Goal: Task Accomplishment & Management: Manage account settings

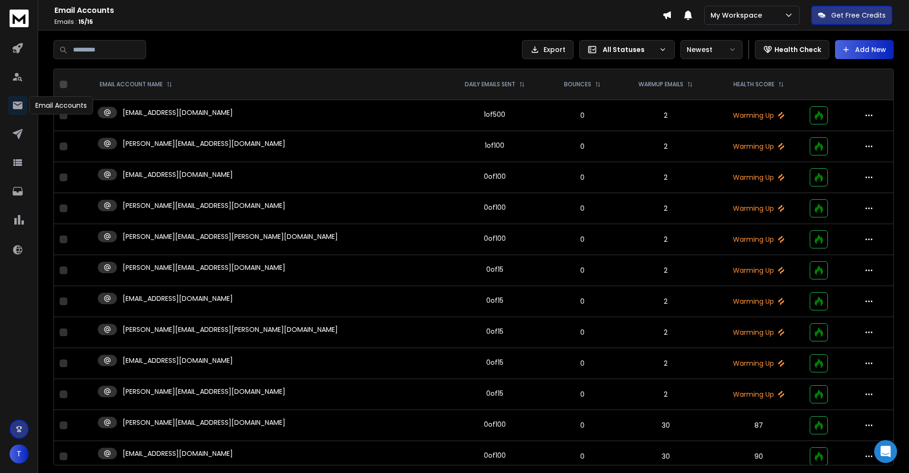
click at [14, 106] on icon at bounding box center [18, 106] width 10 height 8
click at [19, 133] on icon at bounding box center [17, 133] width 11 height 11
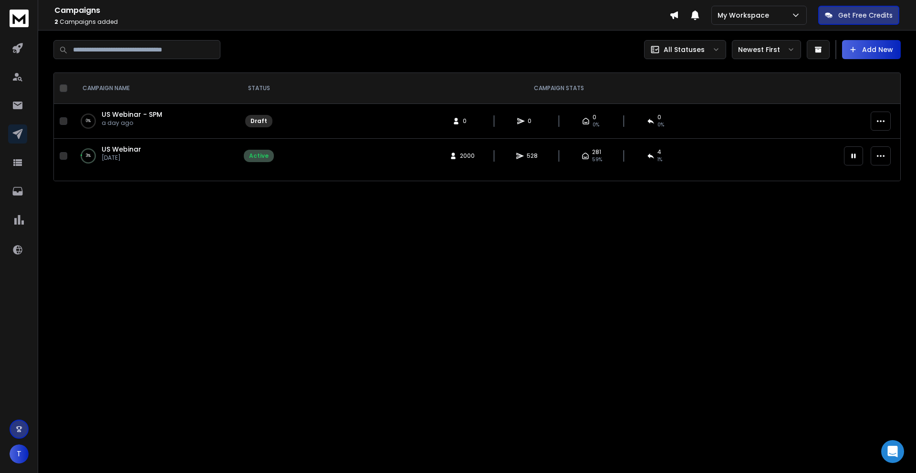
click at [128, 146] on span "US Webinar" at bounding box center [122, 150] width 40 height 10
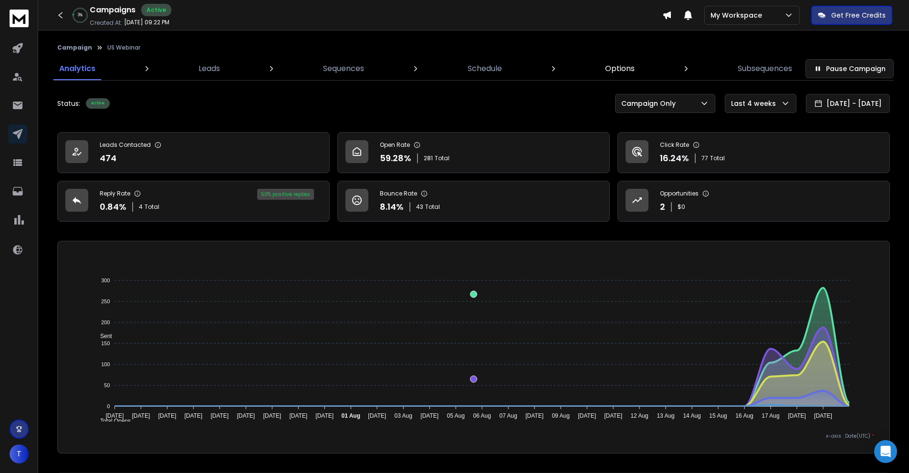
click at [621, 69] on p "Options" at bounding box center [620, 68] width 30 height 11
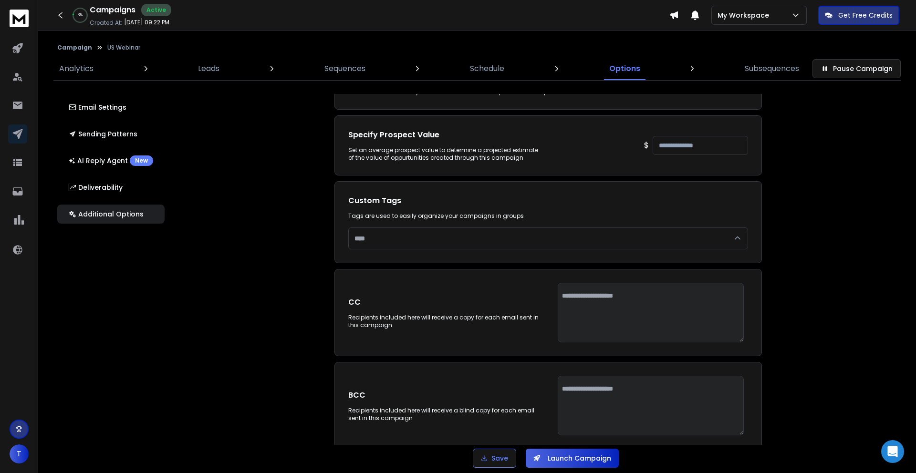
scroll to position [1802, 0]
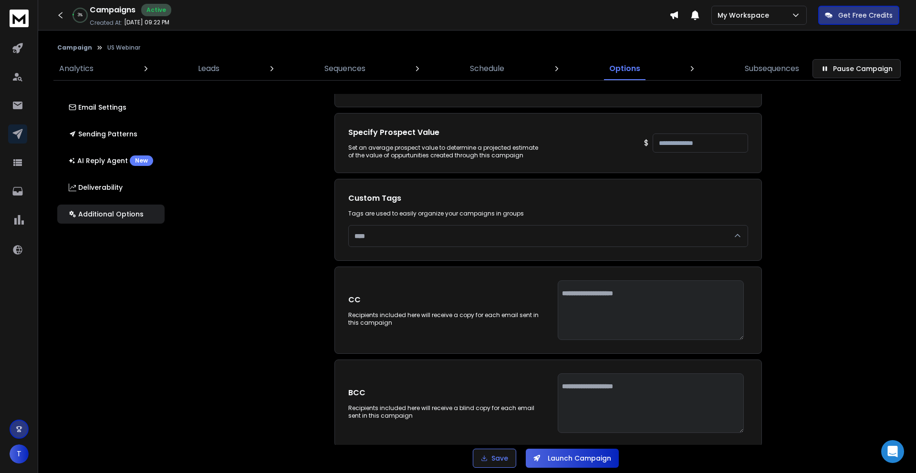
click at [573, 295] on div at bounding box center [651, 311] width 186 height 60
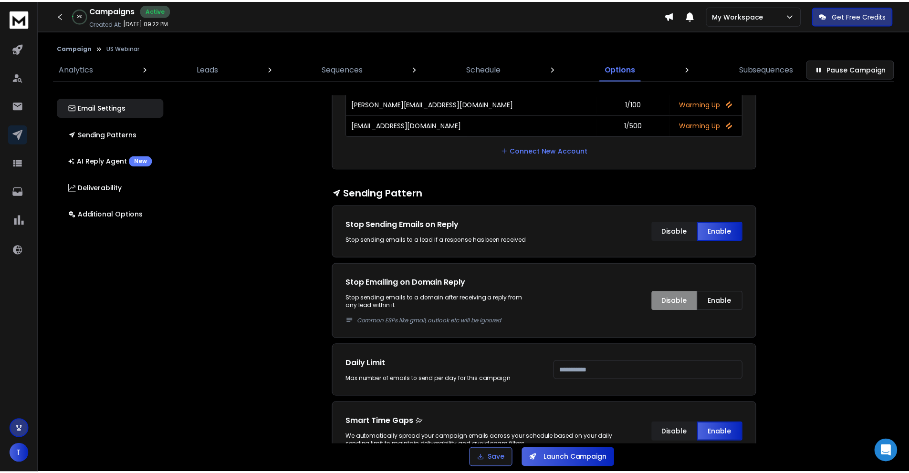
scroll to position [106, 0]
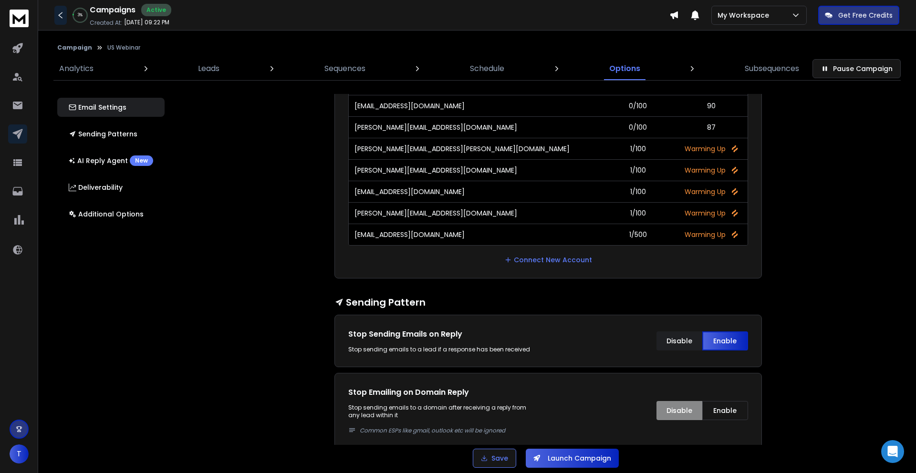
click at [60, 19] on icon at bounding box center [60, 15] width 9 height 9
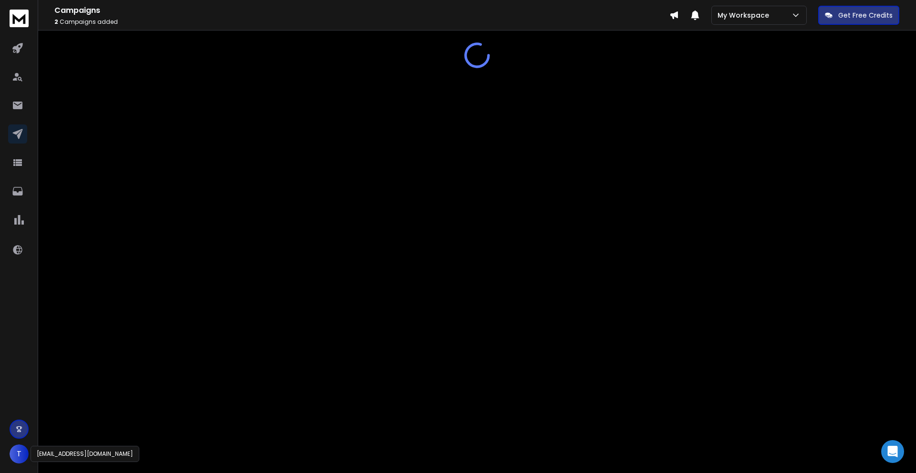
click at [19, 447] on span "T" at bounding box center [19, 454] width 19 height 19
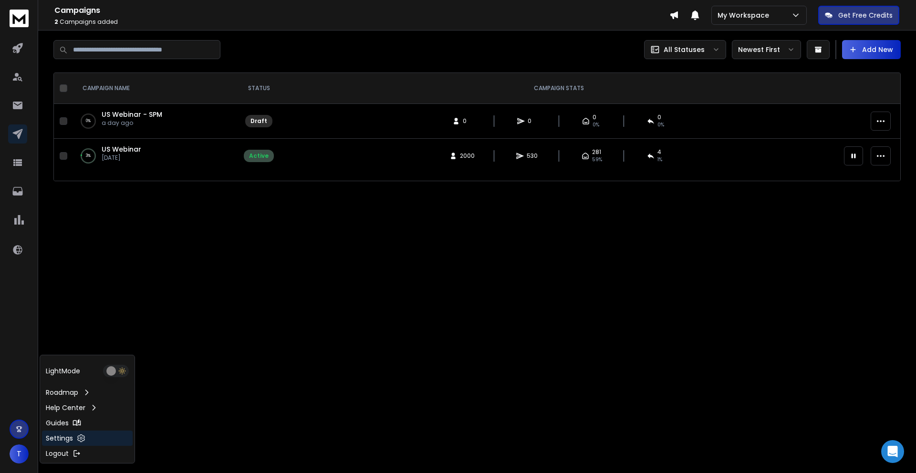
click at [68, 438] on p "Settings" at bounding box center [59, 439] width 27 height 10
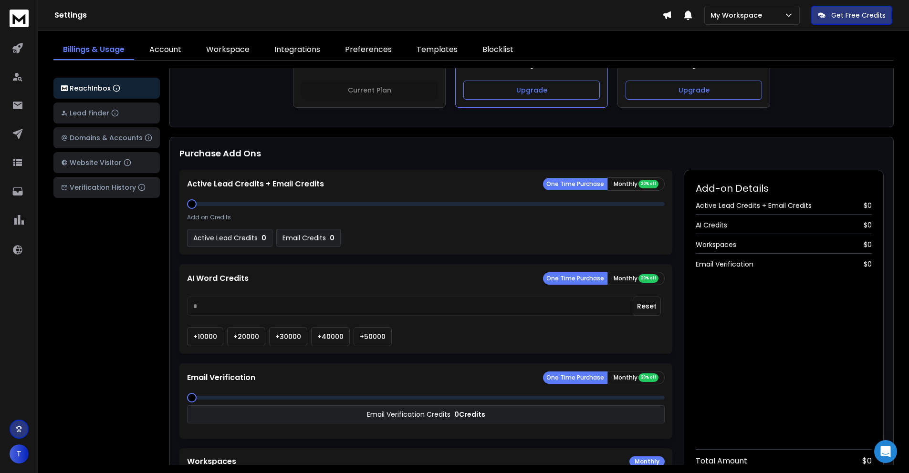
scroll to position [469, 0]
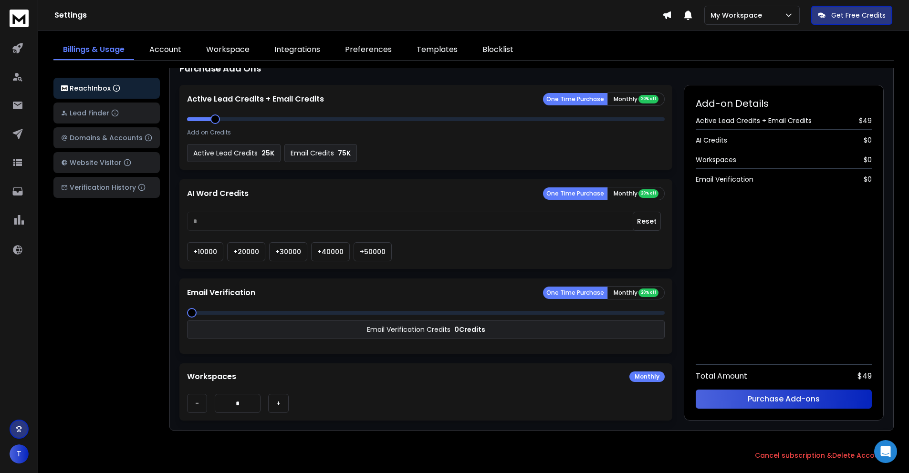
click at [210, 118] on span at bounding box center [215, 120] width 10 height 10
click at [791, 404] on button "Purchase Add-ons" at bounding box center [784, 399] width 176 height 19
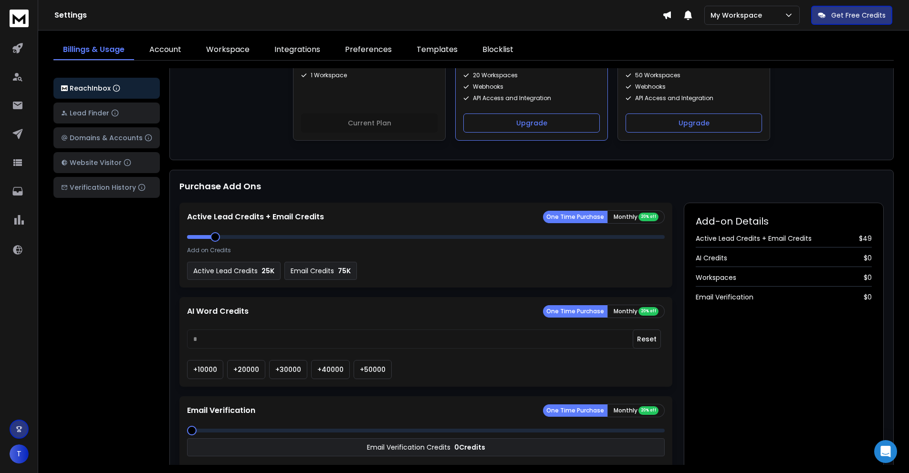
scroll to position [0, 0]
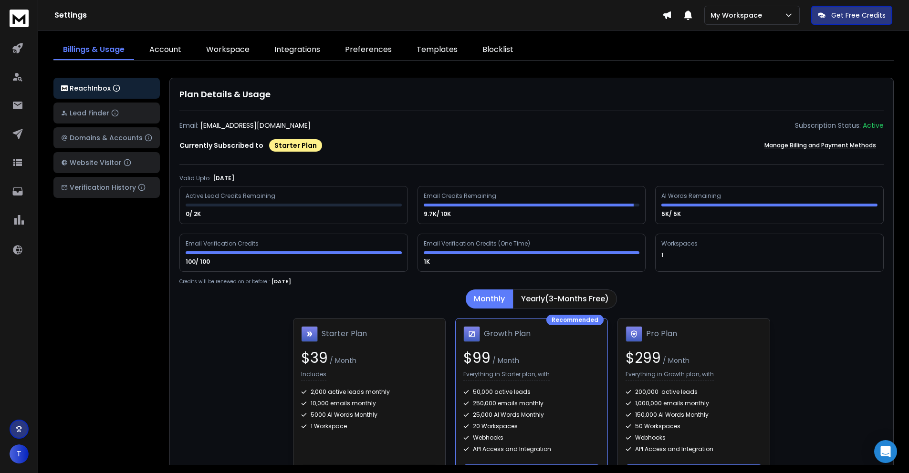
click at [381, 49] on link "Preferences" at bounding box center [368, 50] width 66 height 20
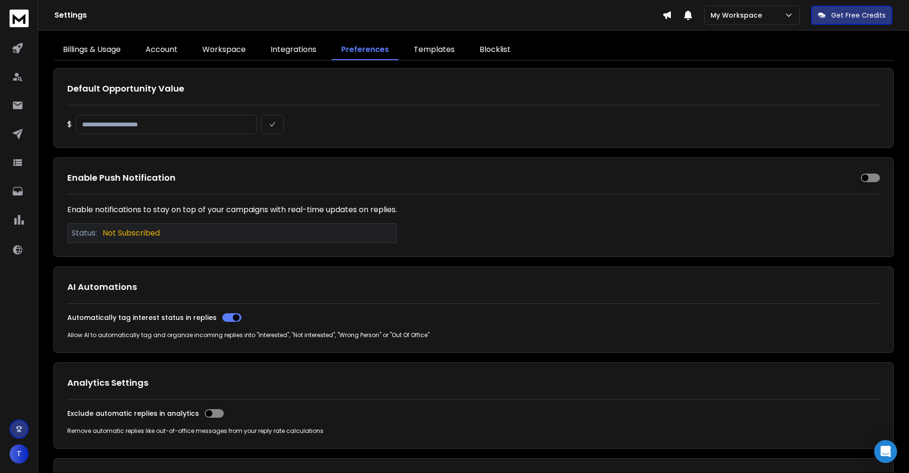
click at [103, 53] on link "Billings & Usage" at bounding box center [91, 50] width 77 height 20
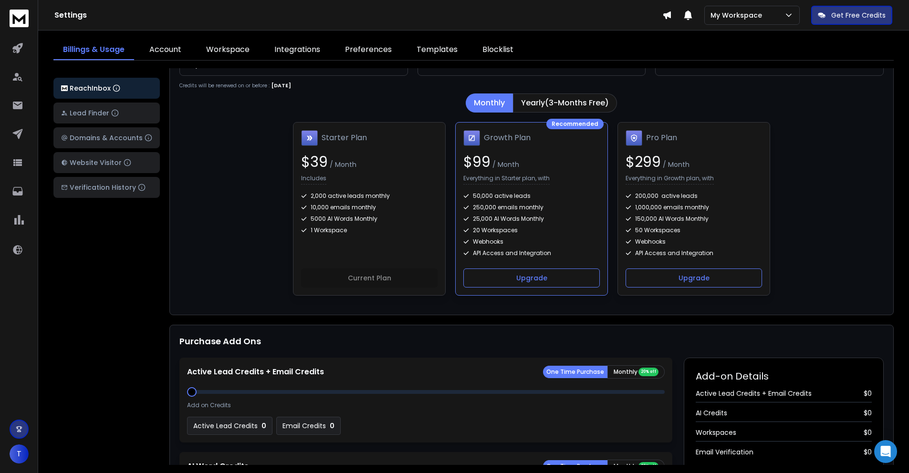
scroll to position [469, 0]
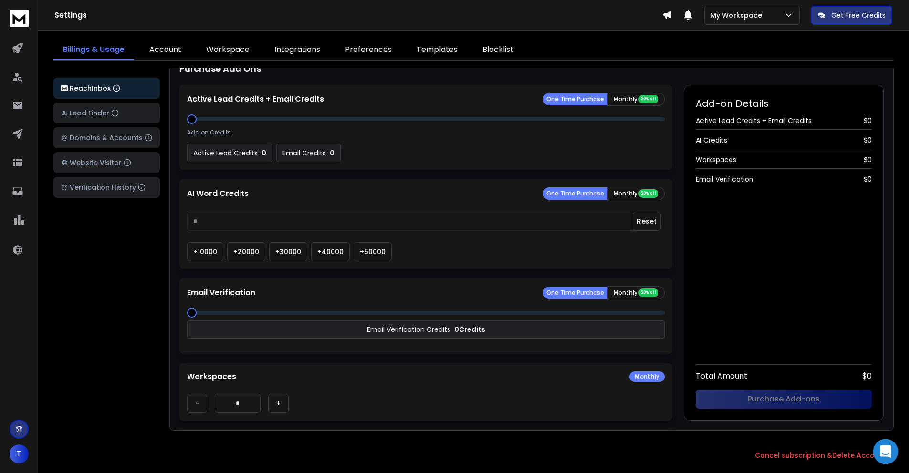
click at [880, 450] on icon "Open Intercom Messenger" at bounding box center [885, 452] width 12 height 12
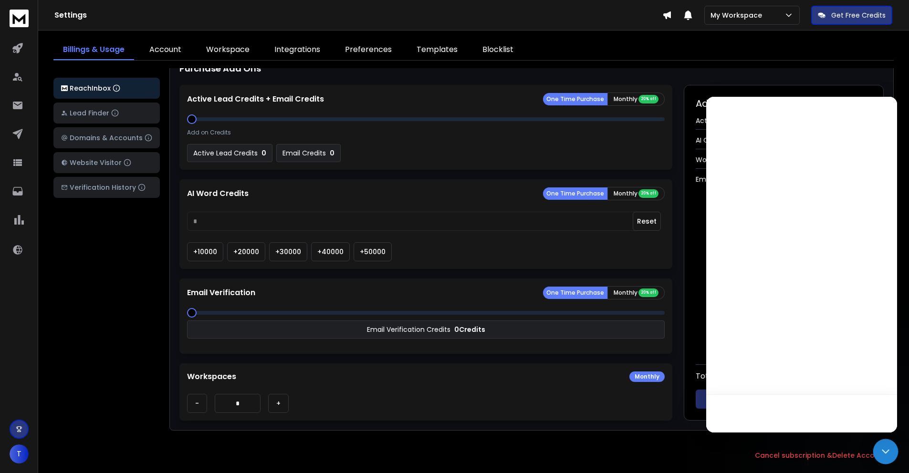
scroll to position [0, 0]
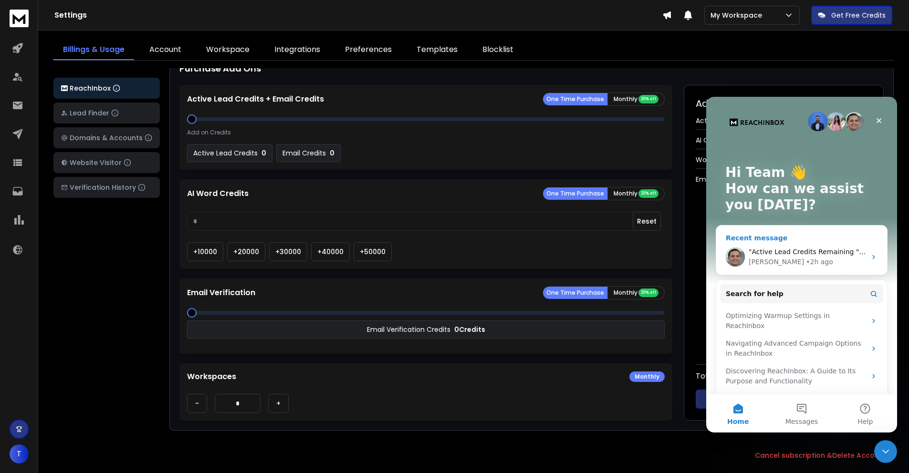
click at [806, 261] on div "• 2h ago" at bounding box center [819, 262] width 27 height 10
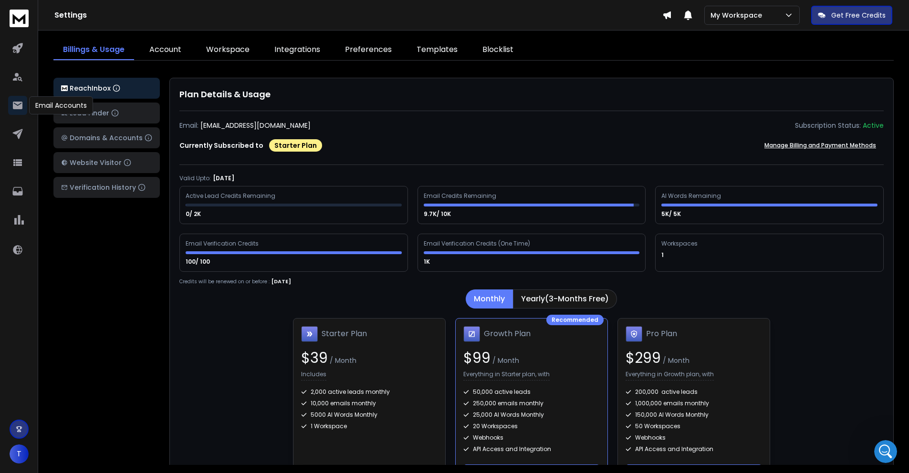
click at [19, 108] on icon at bounding box center [18, 106] width 10 height 8
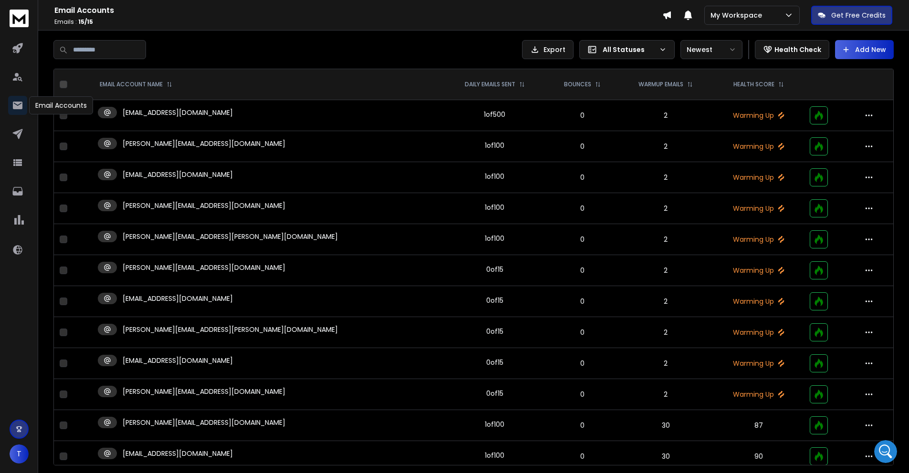
click at [15, 102] on icon at bounding box center [18, 106] width 10 height 8
click at [864, 115] on icon at bounding box center [868, 115] width 9 height 9
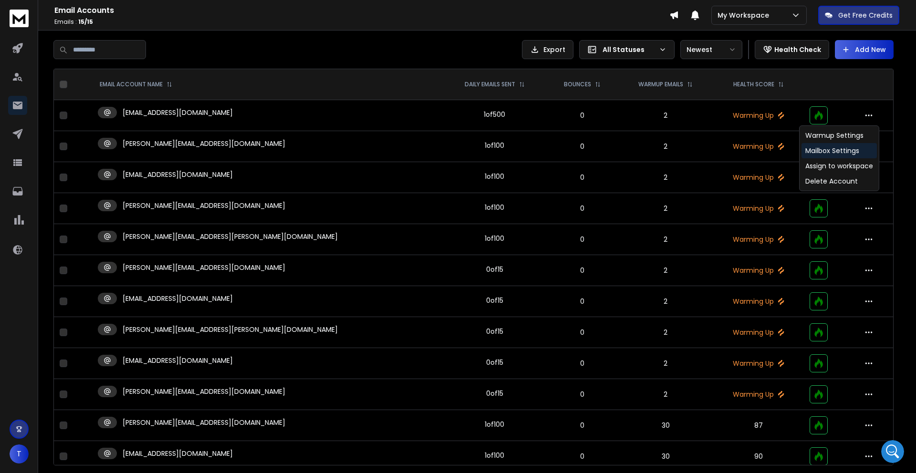
click at [831, 148] on div "Mailbox Settings" at bounding box center [839, 150] width 75 height 15
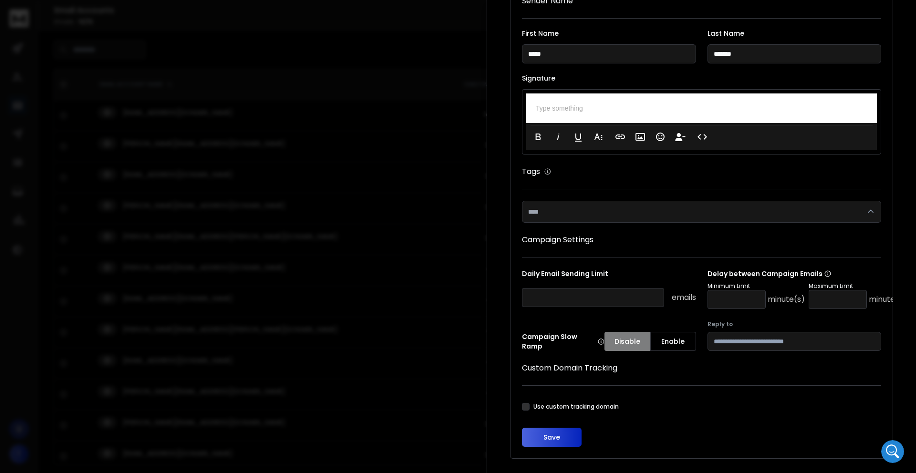
scroll to position [97, 0]
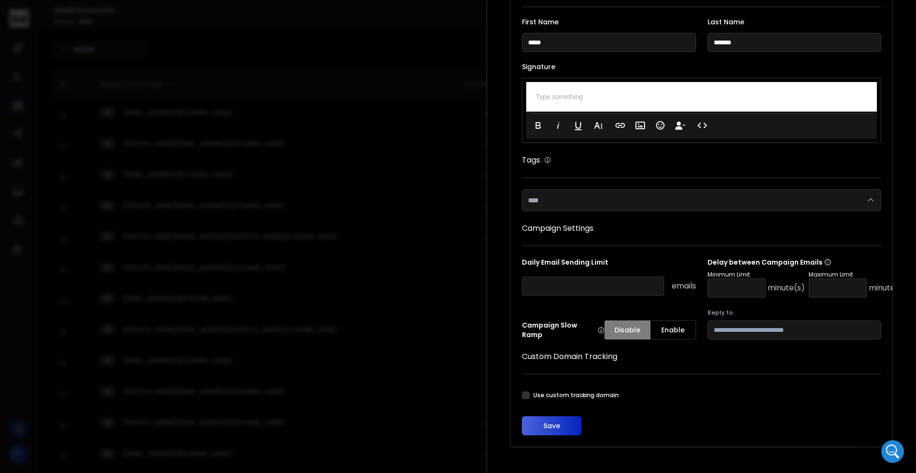
click at [730, 288] on input "**" at bounding box center [737, 288] width 58 height 19
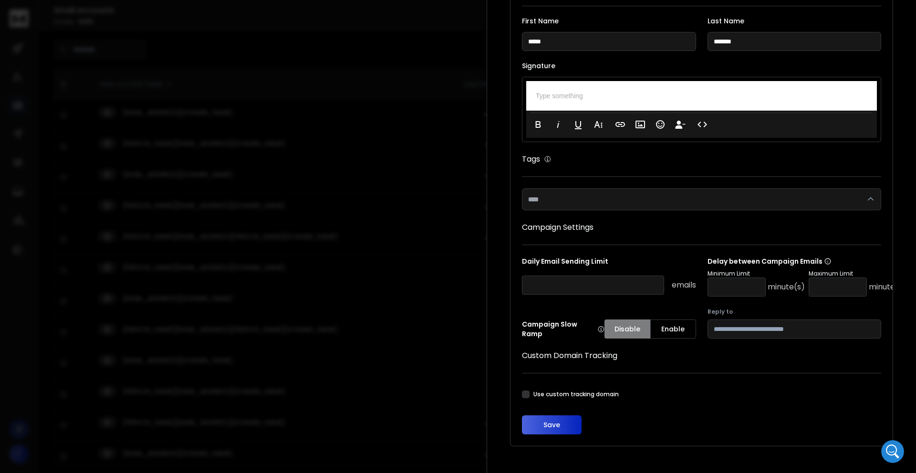
type input "*"
click at [737, 322] on input "text" at bounding box center [795, 329] width 174 height 19
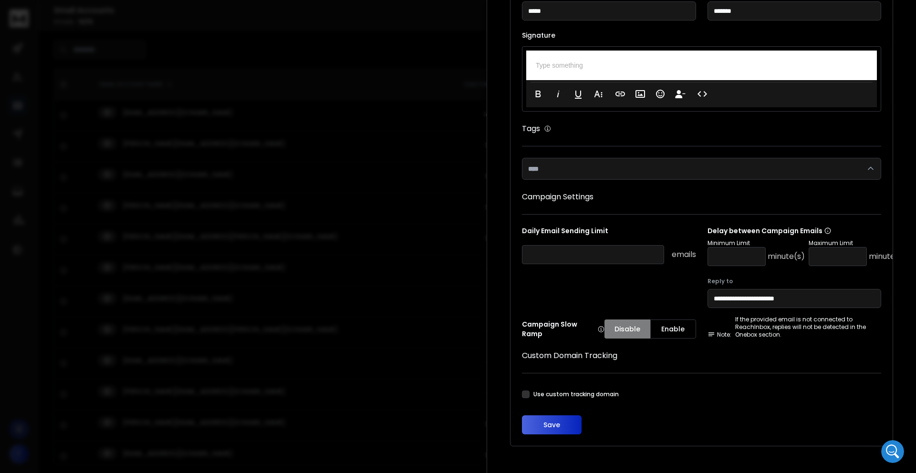
scroll to position [136, 0]
type input "**********"
click at [555, 417] on button "Save" at bounding box center [552, 425] width 60 height 19
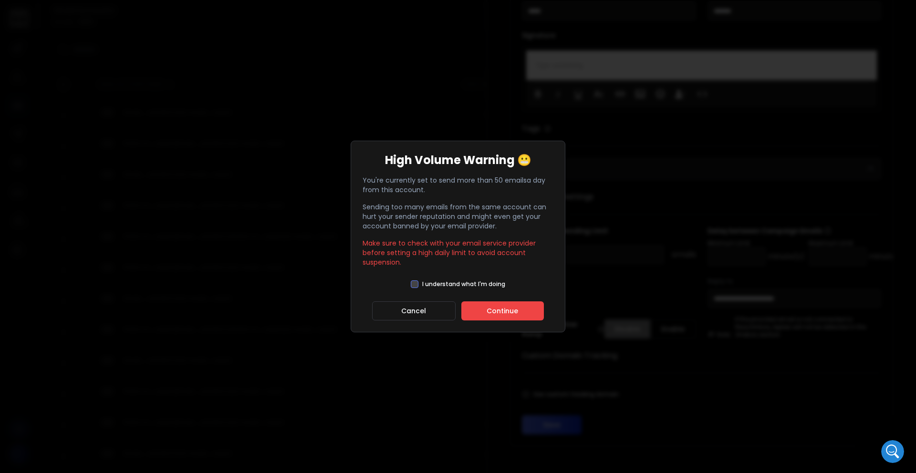
click at [415, 284] on button "I understand what I'm doing" at bounding box center [415, 285] width 8 height 8
click at [474, 308] on button "Continue" at bounding box center [502, 311] width 83 height 19
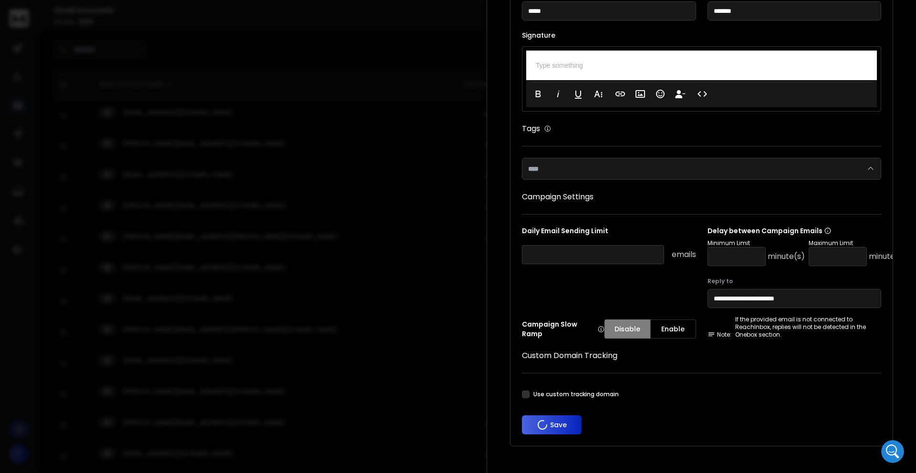
scroll to position [0, 0]
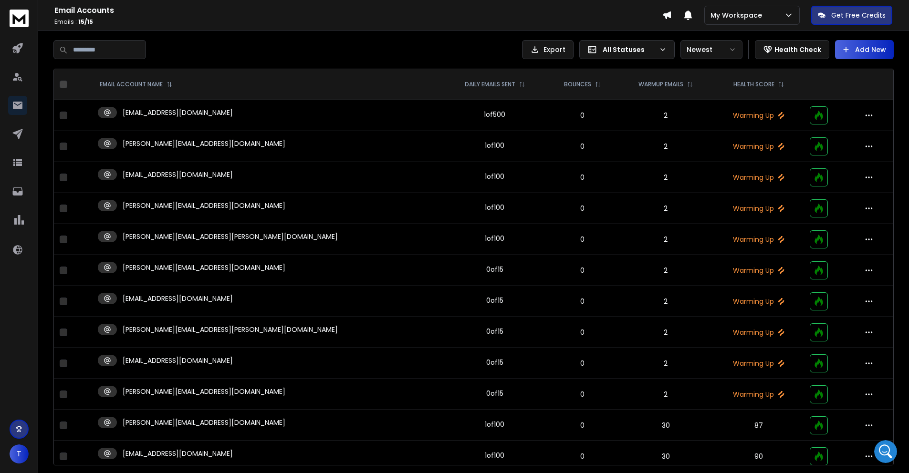
click at [864, 146] on icon at bounding box center [868, 146] width 9 height 9
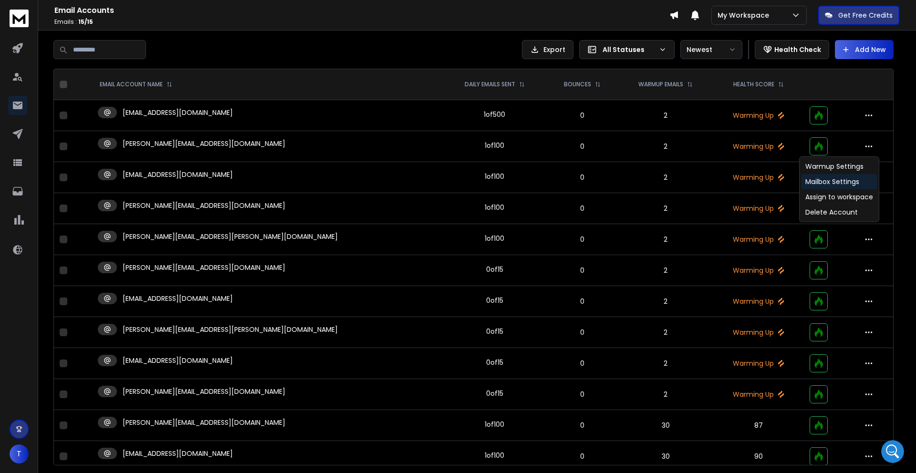
click at [829, 180] on div "Mailbox Settings" at bounding box center [839, 181] width 75 height 15
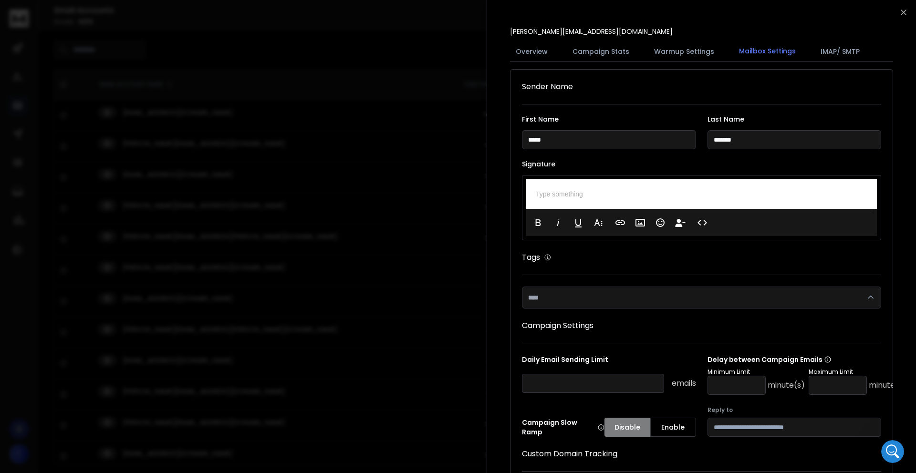
click at [743, 388] on input "**" at bounding box center [737, 385] width 58 height 19
type input "*"
click at [832, 386] on input "**" at bounding box center [838, 385] width 58 height 19
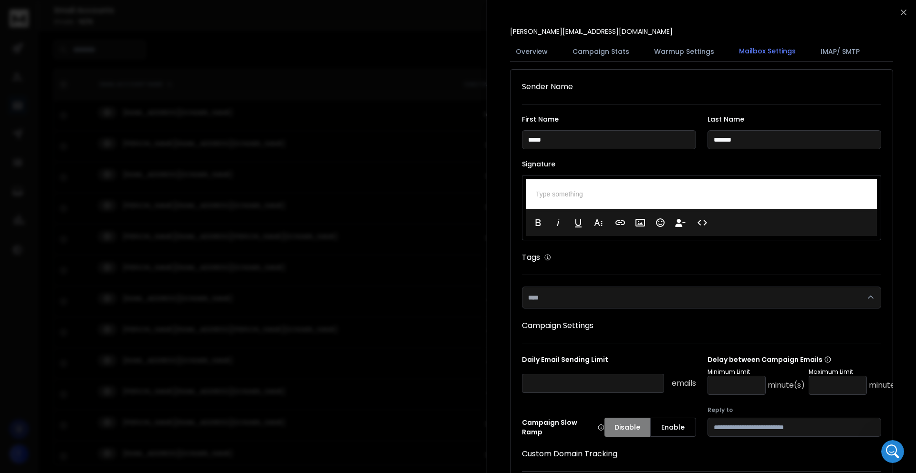
click at [832, 386] on input "**" at bounding box center [838, 385] width 58 height 19
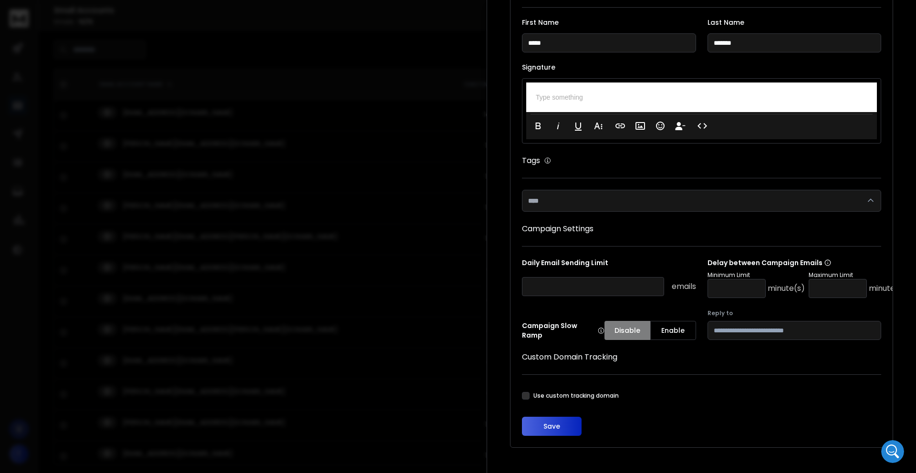
scroll to position [105, 0]
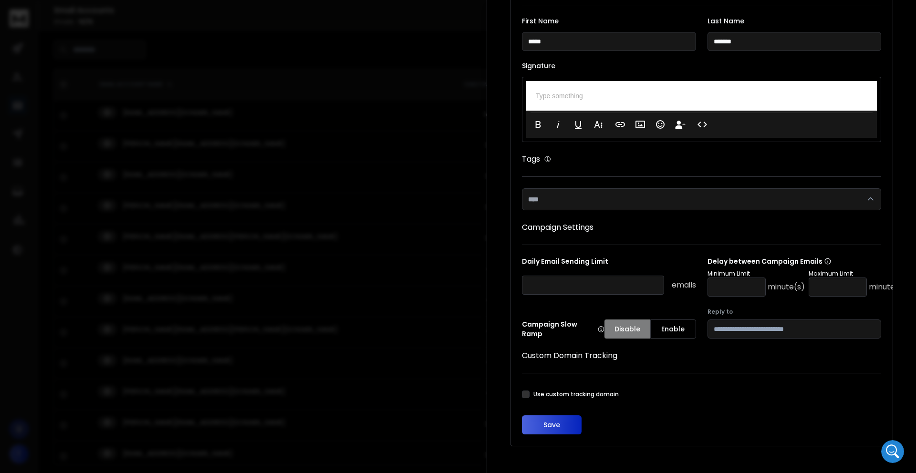
type input "*"
click at [764, 330] on input "text" at bounding box center [795, 329] width 174 height 19
paste input "**********"
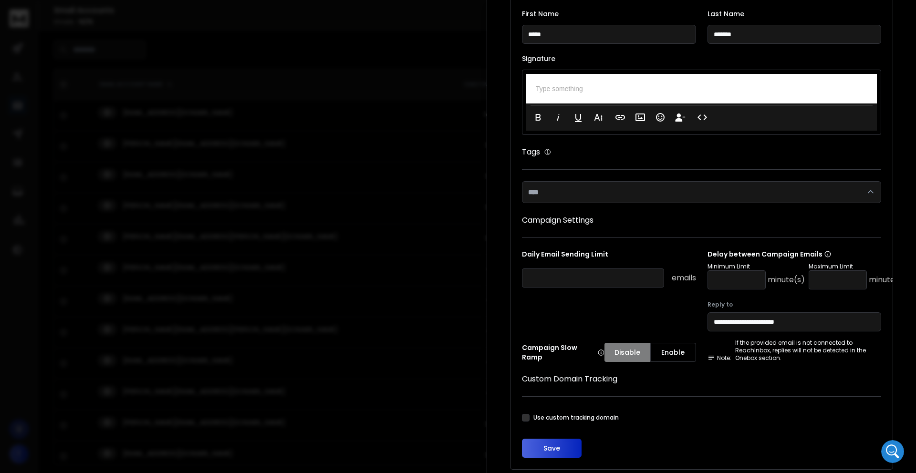
type input "**********"
click at [757, 396] on div at bounding box center [701, 396] width 359 height 0
click at [561, 451] on button "Save" at bounding box center [552, 448] width 60 height 19
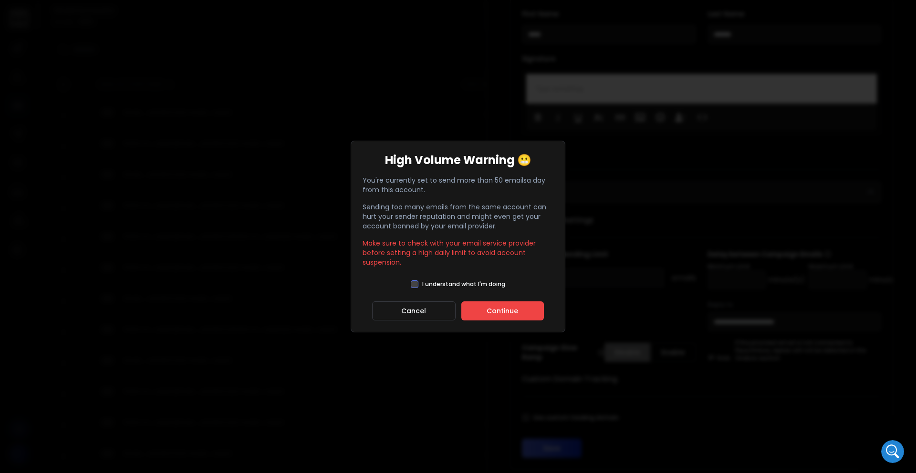
click at [414, 284] on button "I understand what I'm doing" at bounding box center [415, 285] width 8 height 8
click at [478, 307] on button "Continue" at bounding box center [502, 311] width 83 height 19
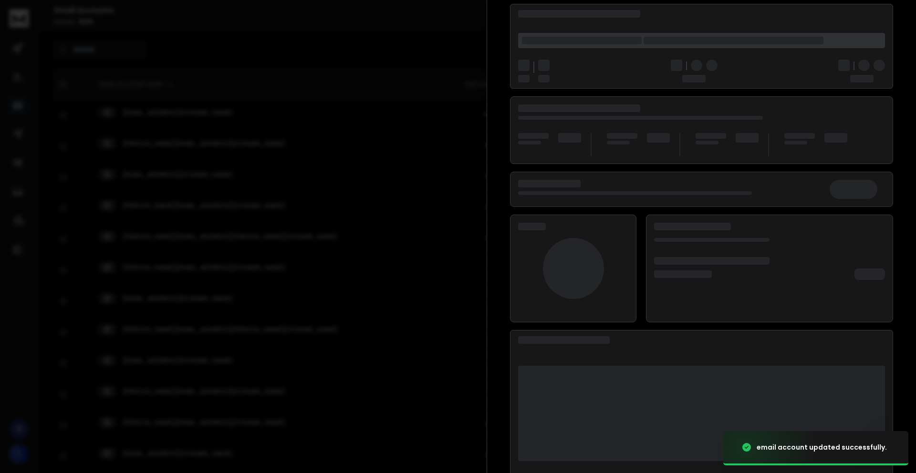
scroll to position [22, 0]
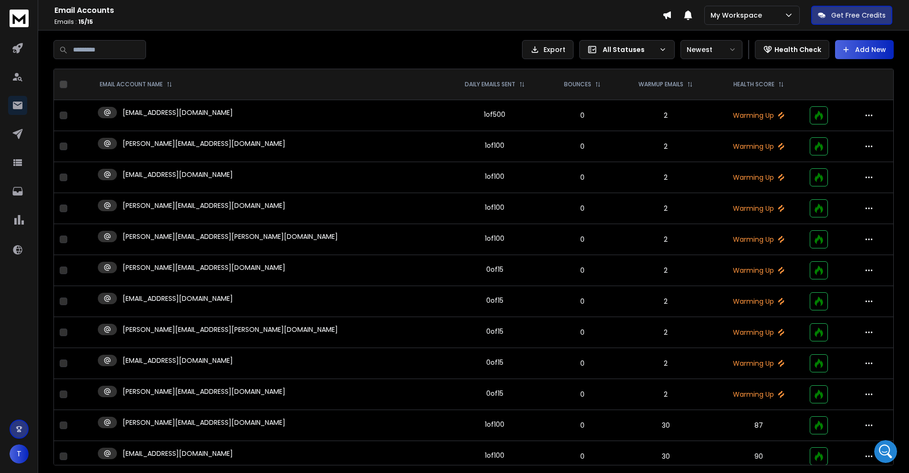
click at [865, 179] on button at bounding box center [868, 177] width 37 height 16
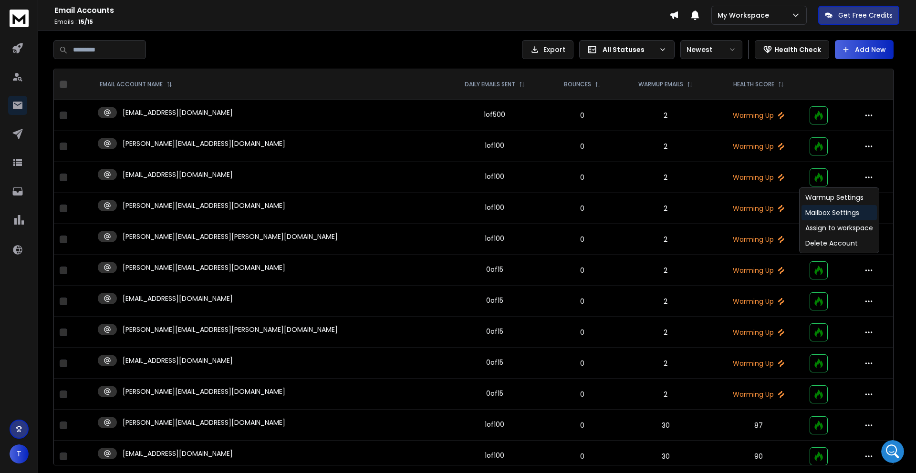
click at [834, 210] on div "Mailbox Settings" at bounding box center [839, 212] width 75 height 15
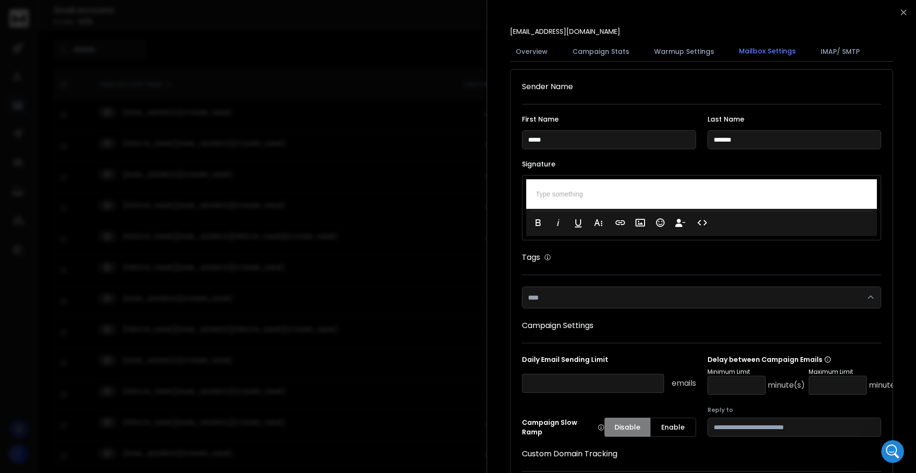
scroll to position [105, 0]
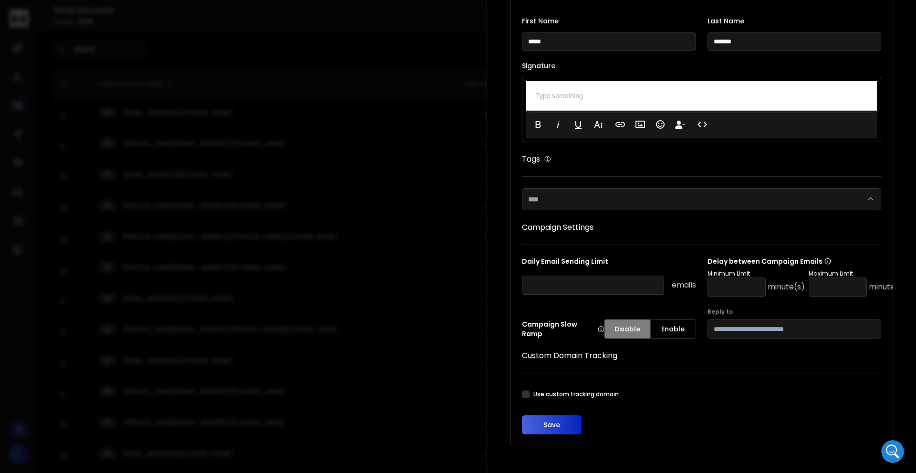
drag, startPoint x: 736, startPoint y: 277, endPoint x: 687, endPoint y: 278, distance: 49.1
click at [687, 278] on div "Daily Email Sending Limit *** emails Delay between Campaign Emails Minimum Limi…" at bounding box center [701, 298] width 359 height 82
type input "*"
drag, startPoint x: 845, startPoint y: 277, endPoint x: 781, endPoint y: 278, distance: 63.9
click at [781, 278] on div "Minimum Limit * minute(s) Maximum Limit ** minute(s)" at bounding box center [807, 283] width 198 height 27
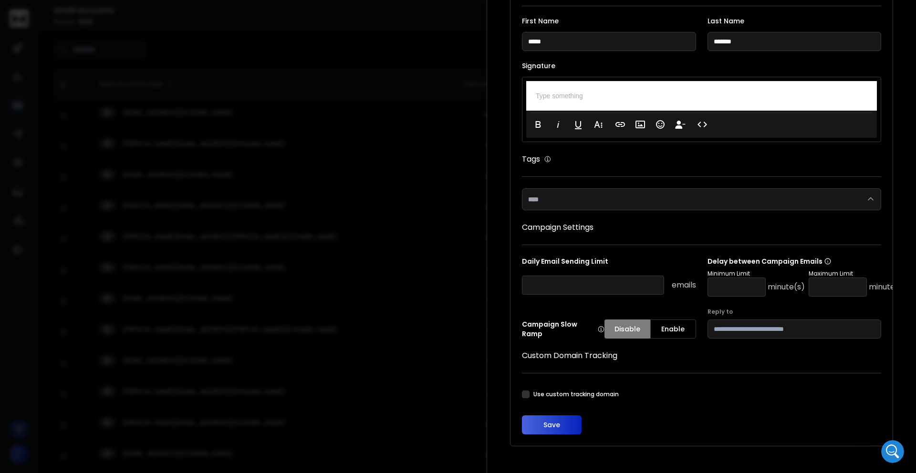
type input "*"
click at [732, 320] on input "text" at bounding box center [795, 329] width 174 height 19
paste input "**********"
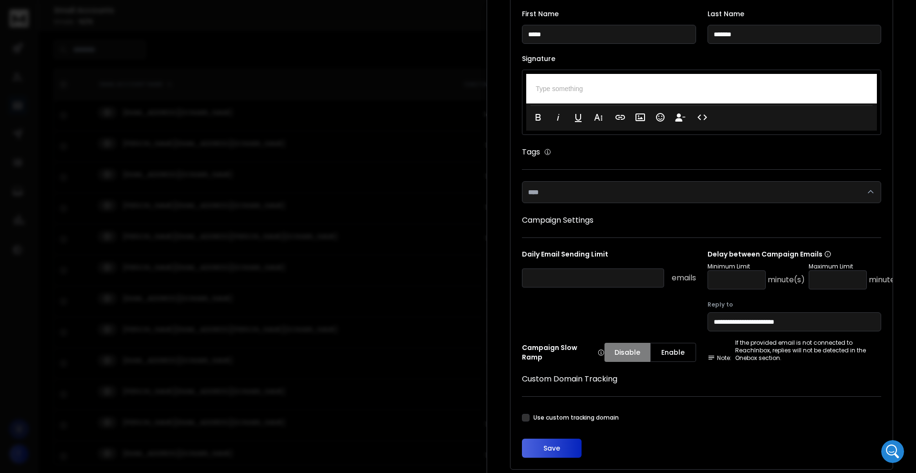
type input "**********"
click at [558, 447] on button "Save" at bounding box center [552, 448] width 60 height 19
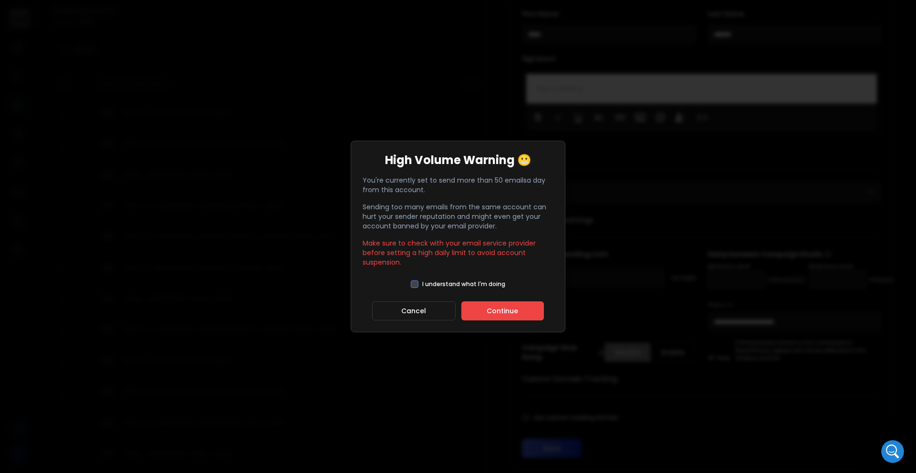
click at [410, 283] on div "High Volume Warning 😬 You're currently set to send more than 50 emails a day fr…" at bounding box center [458, 236] width 214 height 191
click at [419, 285] on div "I understand what I'm doing" at bounding box center [458, 285] width 94 height 8
click at [417, 288] on div "I understand what I'm doing" at bounding box center [458, 284] width 94 height 19
click at [417, 285] on button "I understand what I'm doing" at bounding box center [415, 285] width 8 height 8
click at [502, 310] on button "Continue" at bounding box center [502, 311] width 83 height 19
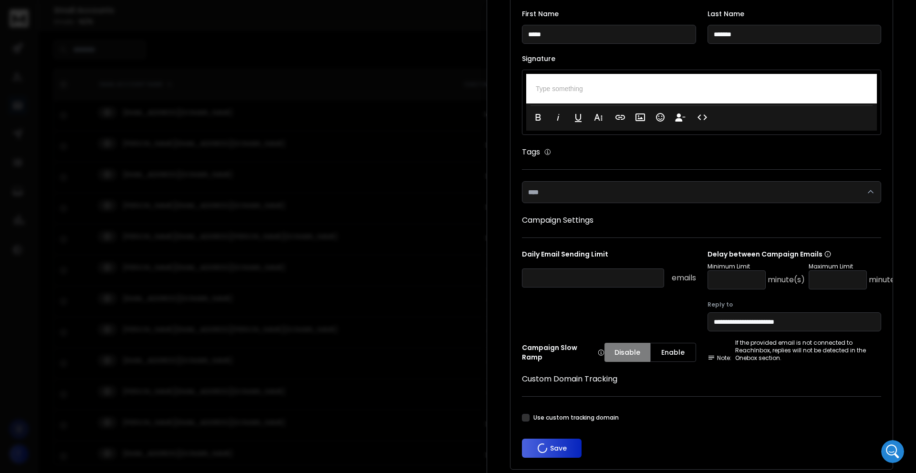
scroll to position [22, 0]
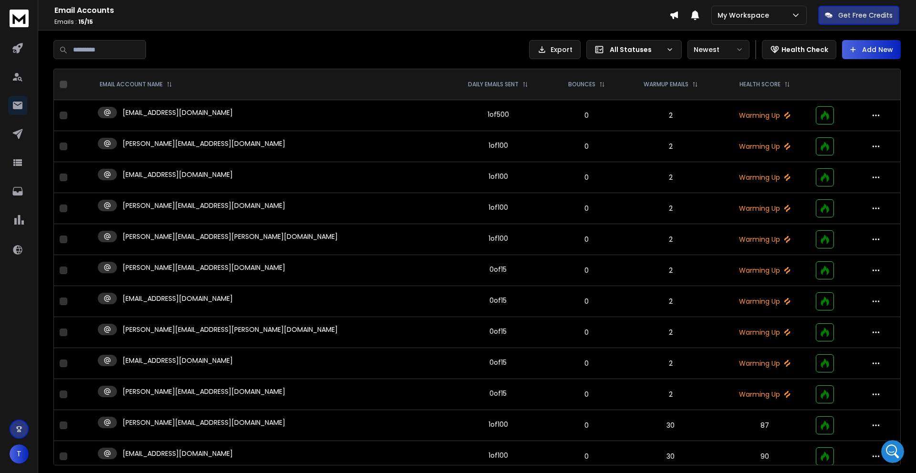
click at [872, 206] on icon at bounding box center [876, 208] width 9 height 9
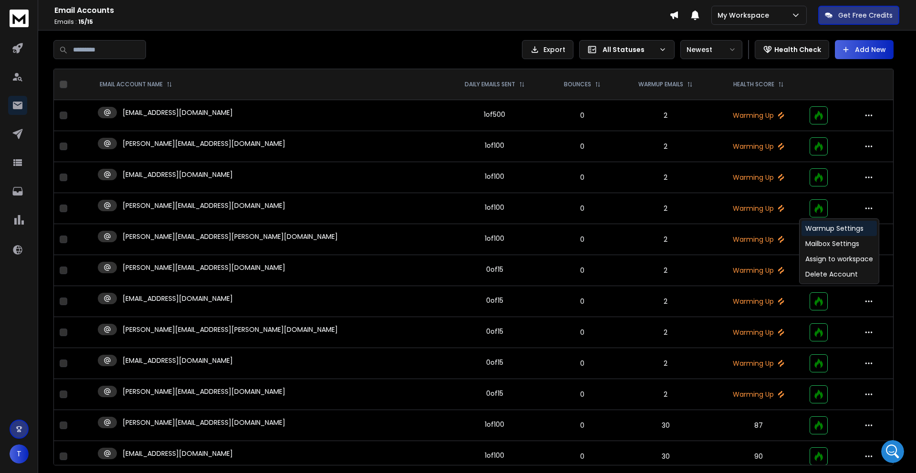
click at [838, 227] on div "Warmup Settings" at bounding box center [839, 228] width 75 height 15
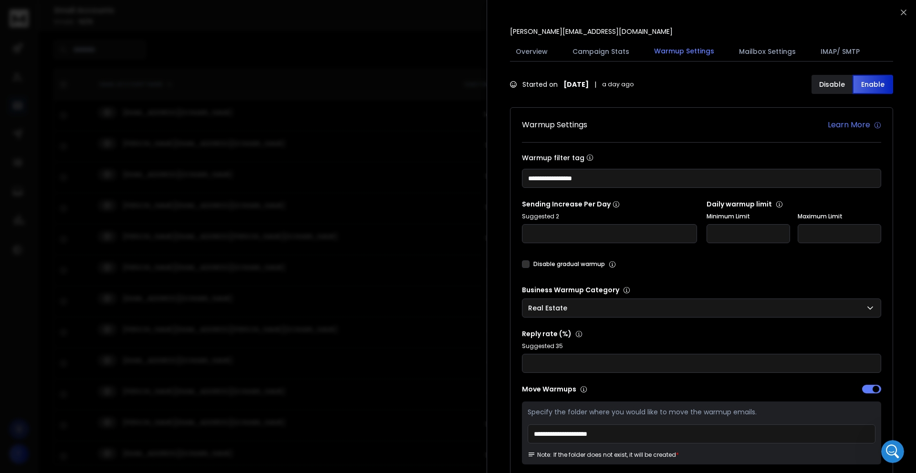
click at [749, 49] on button "Mailbox Settings" at bounding box center [767, 51] width 68 height 21
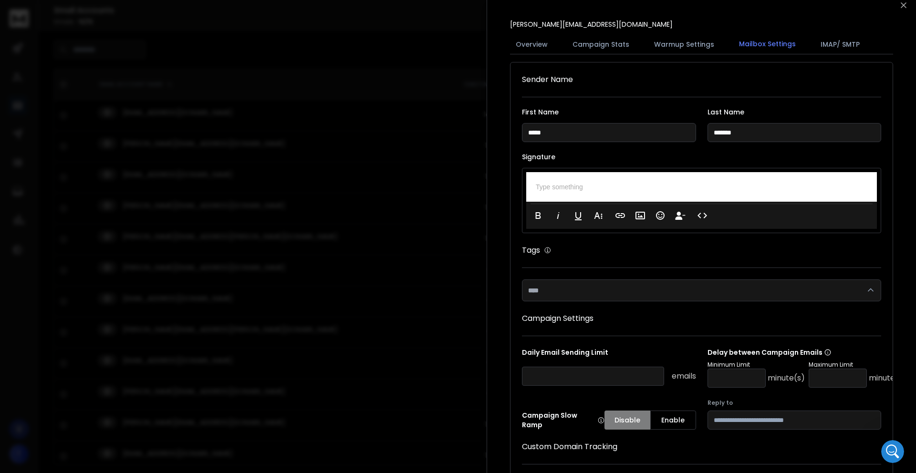
scroll to position [16, 0]
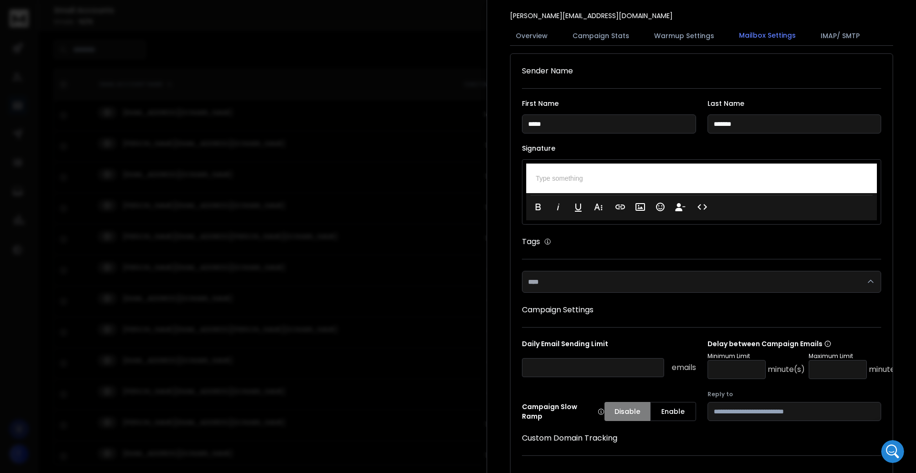
drag, startPoint x: 719, startPoint y: 362, endPoint x: 716, endPoint y: 369, distance: 7.9
click at [713, 368] on input "**" at bounding box center [737, 369] width 58 height 19
drag, startPoint x: 730, startPoint y: 371, endPoint x: 688, endPoint y: 370, distance: 41.5
click at [688, 370] on div "Daily Email Sending Limit *** emails Delay between Campaign Emails Minimum Limi…" at bounding box center [701, 380] width 359 height 82
type input "*"
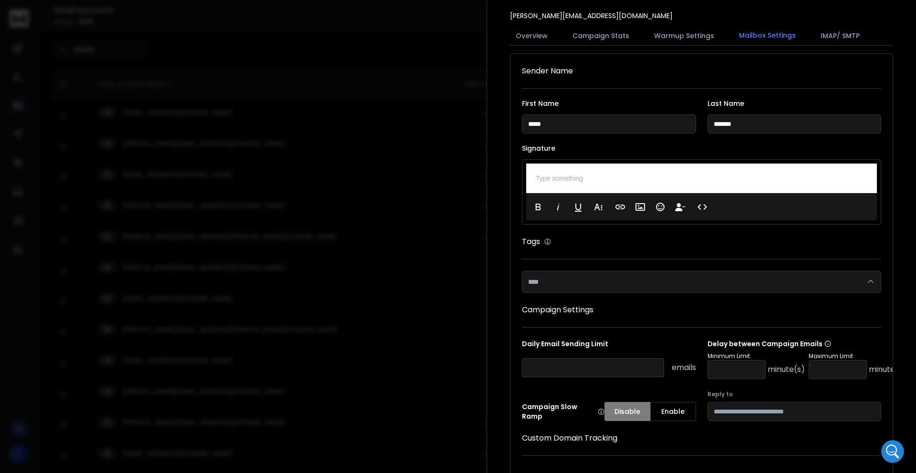
drag, startPoint x: 840, startPoint y: 367, endPoint x: 787, endPoint y: 376, distance: 53.8
click at [787, 376] on div "Minimum Limit * minute(s) Maximum Limit ** minute(s)" at bounding box center [807, 366] width 198 height 27
type input "*"
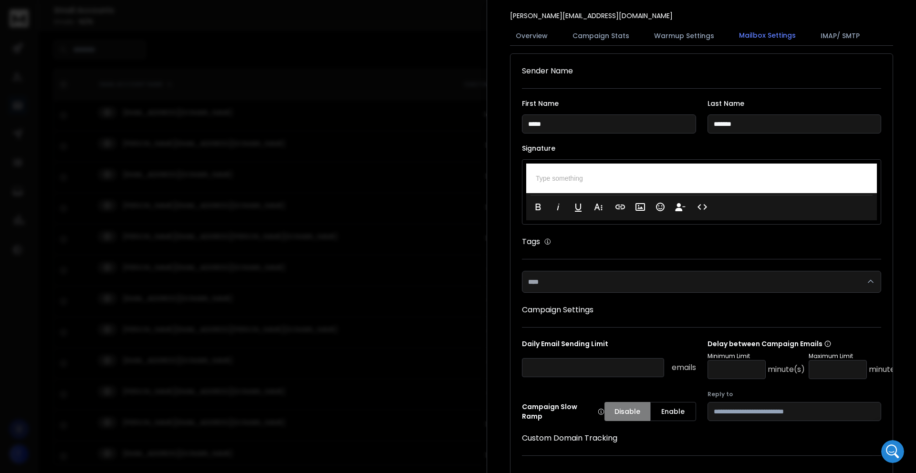
click at [767, 423] on form "First Name ***** Last Name ******* Signature Type something Clear Formatting Fo…" at bounding box center [701, 308] width 359 height 417
click at [772, 409] on input "text" at bounding box center [795, 411] width 174 height 19
paste input "**********"
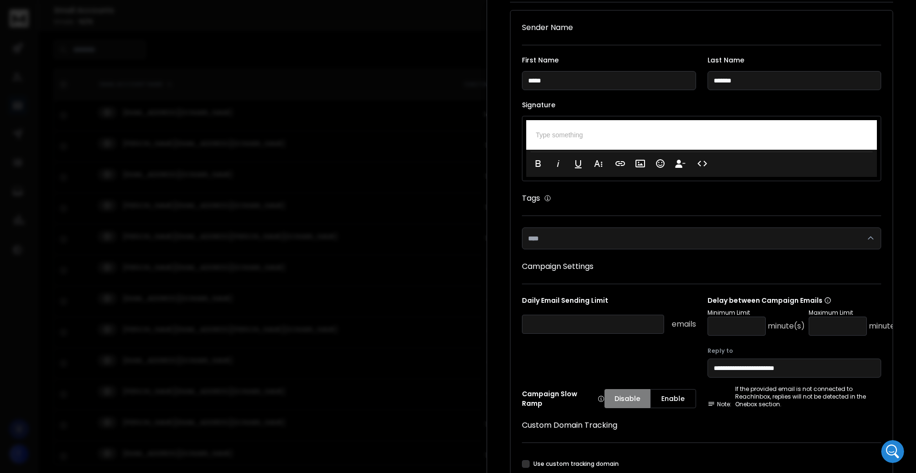
scroll to position [136, 0]
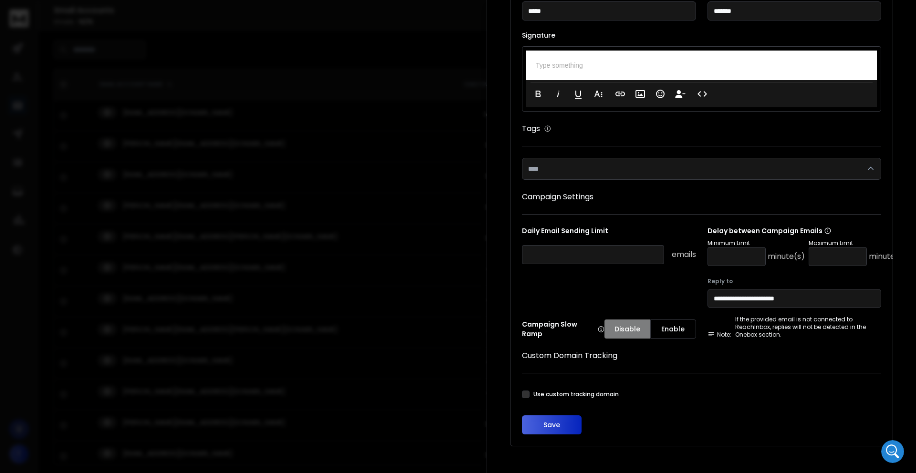
type input "**********"
click at [549, 422] on button "Save" at bounding box center [552, 425] width 60 height 19
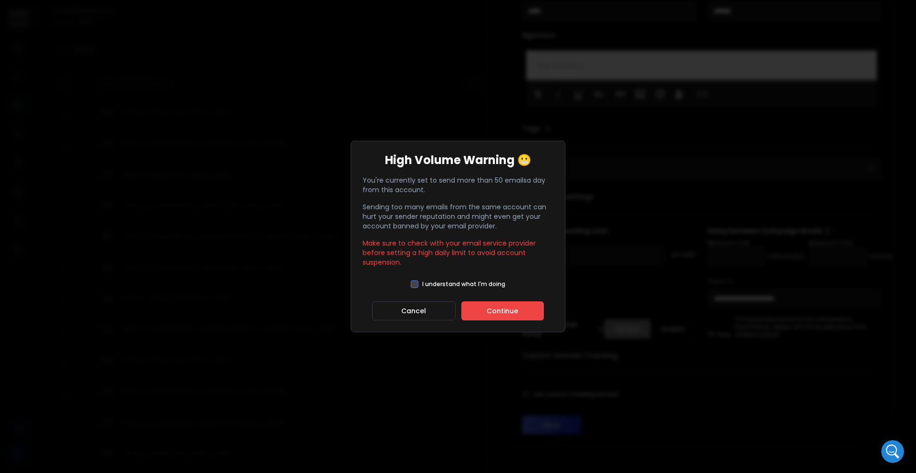
click at [415, 283] on button "I understand what I'm doing" at bounding box center [415, 285] width 8 height 8
click at [508, 312] on button "Continue" at bounding box center [502, 311] width 83 height 19
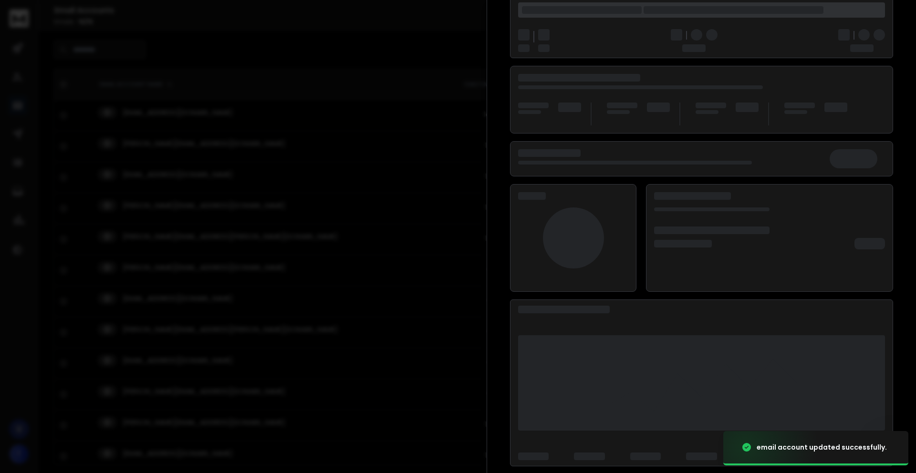
scroll to position [22, 0]
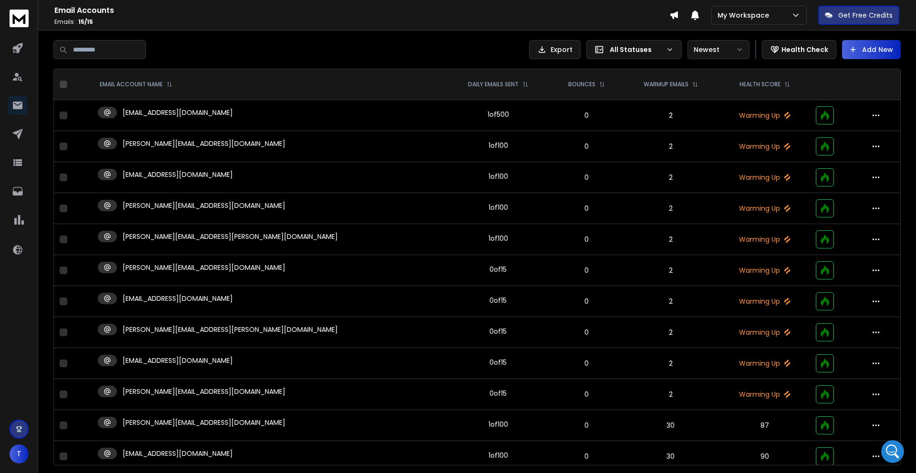
click at [872, 237] on icon at bounding box center [876, 239] width 9 height 9
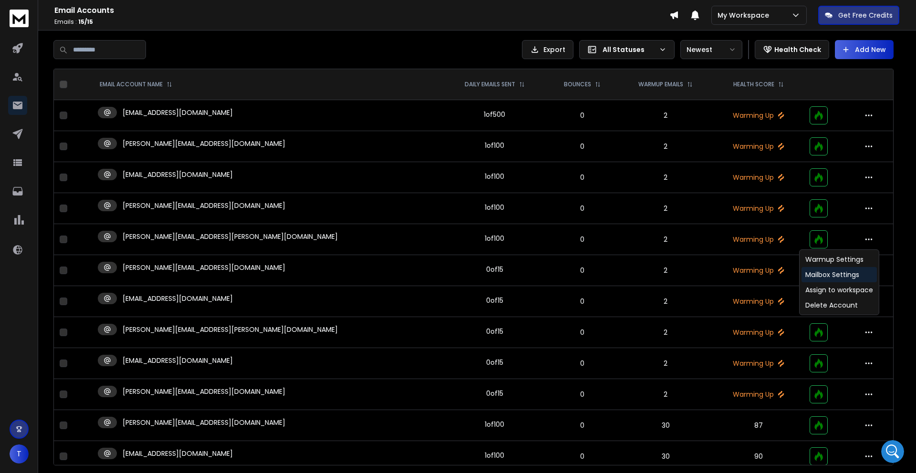
click at [831, 272] on div "Mailbox Settings" at bounding box center [839, 274] width 75 height 15
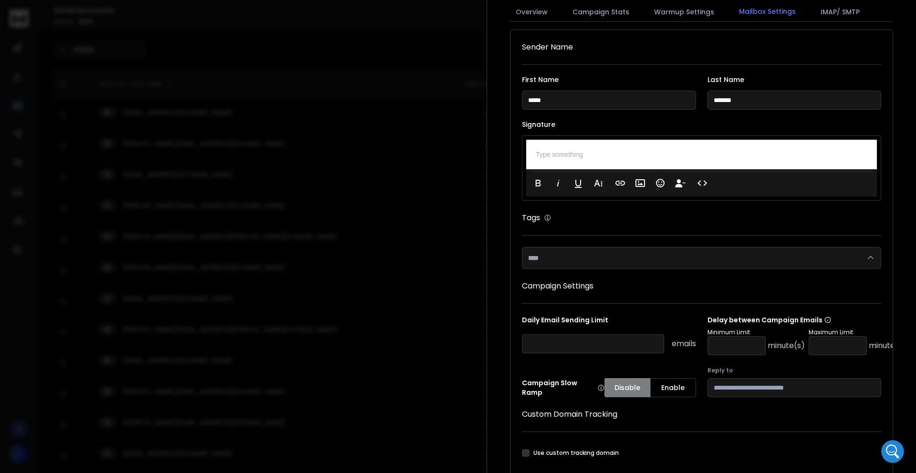
scroll to position [105, 0]
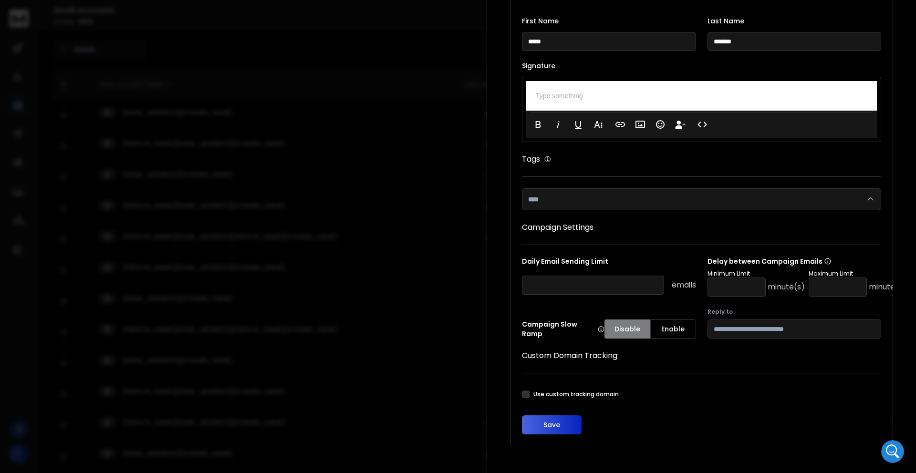
drag, startPoint x: 725, startPoint y: 284, endPoint x: 688, endPoint y: 281, distance: 36.5
click at [688, 281] on div "Daily Email Sending Limit *** emails Delay between Campaign Emails Minimum Limi…" at bounding box center [701, 298] width 359 height 82
type input "*"
drag, startPoint x: 833, startPoint y: 278, endPoint x: 766, endPoint y: 274, distance: 66.5
click at [766, 274] on div "Minimum Limit * minute(s) Maximum Limit ** minute(s)" at bounding box center [807, 283] width 198 height 27
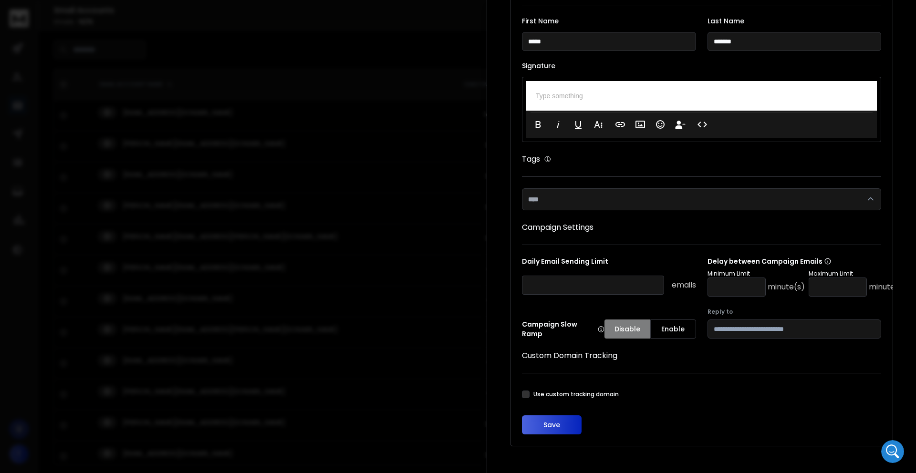
type input "*"
click at [757, 320] on input "text" at bounding box center [795, 329] width 174 height 19
paste input "**********"
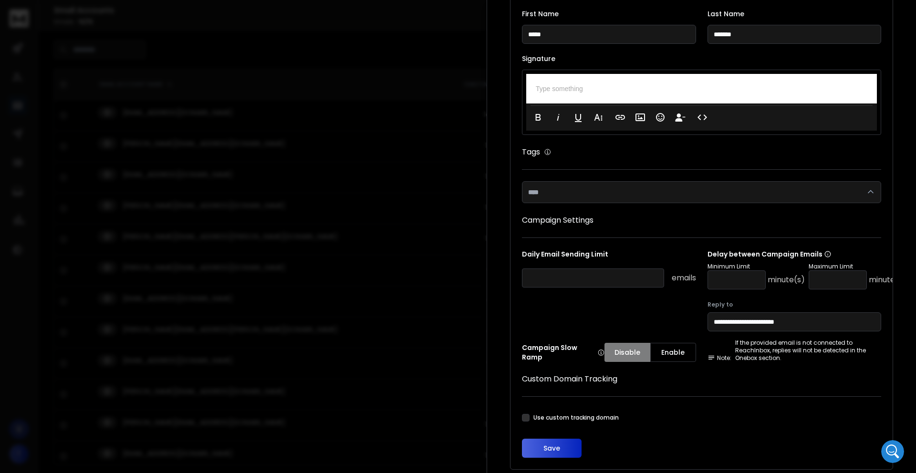
type input "**********"
click at [541, 450] on button "Save" at bounding box center [552, 448] width 60 height 19
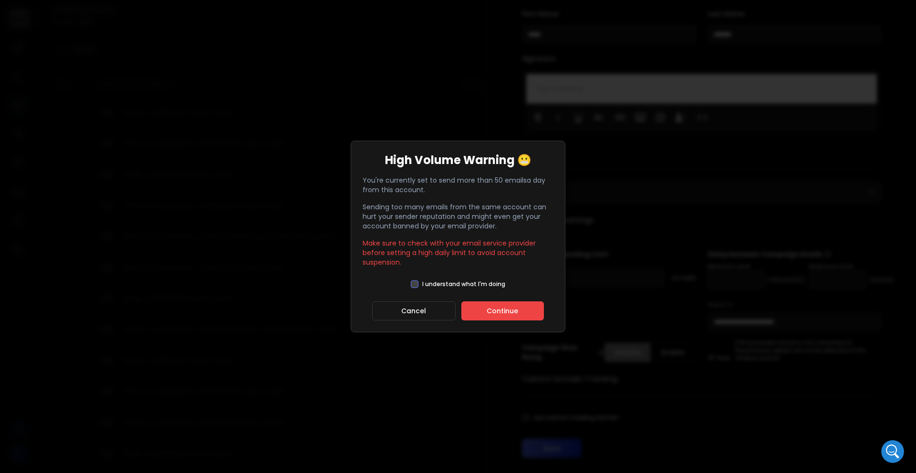
click at [416, 284] on button "I understand what I'm doing" at bounding box center [415, 285] width 8 height 8
click at [473, 306] on button "Continue" at bounding box center [502, 311] width 83 height 19
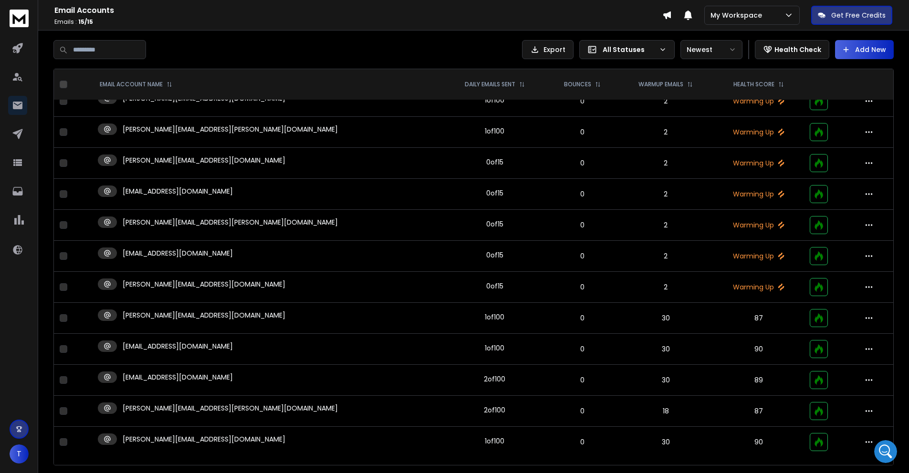
scroll to position [0, 0]
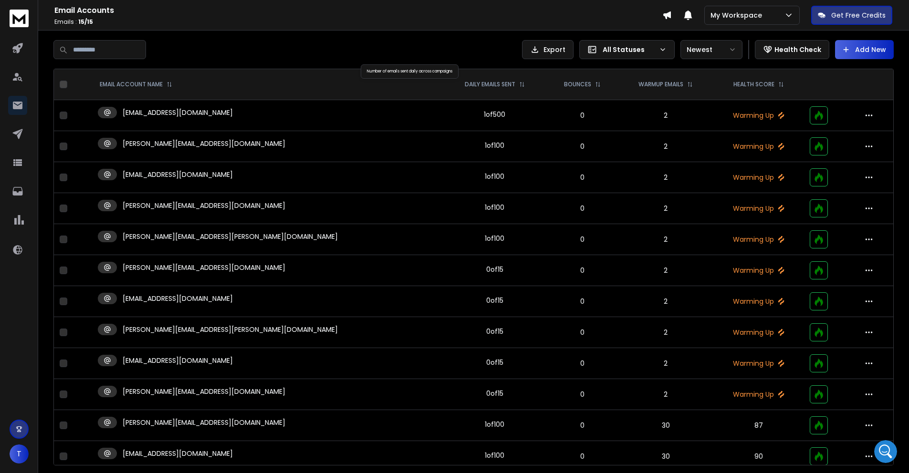
click at [465, 84] on p "DAILY EMAILS SENT" at bounding box center [490, 85] width 51 height 8
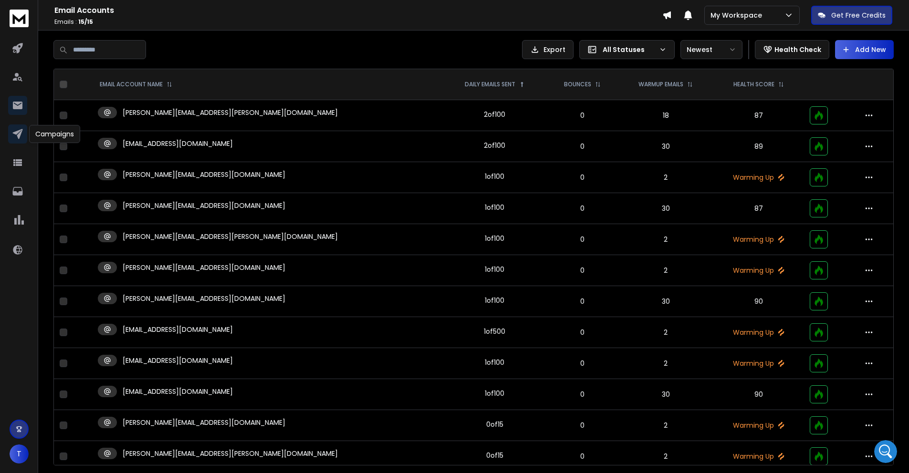
click at [24, 133] on link at bounding box center [17, 134] width 19 height 19
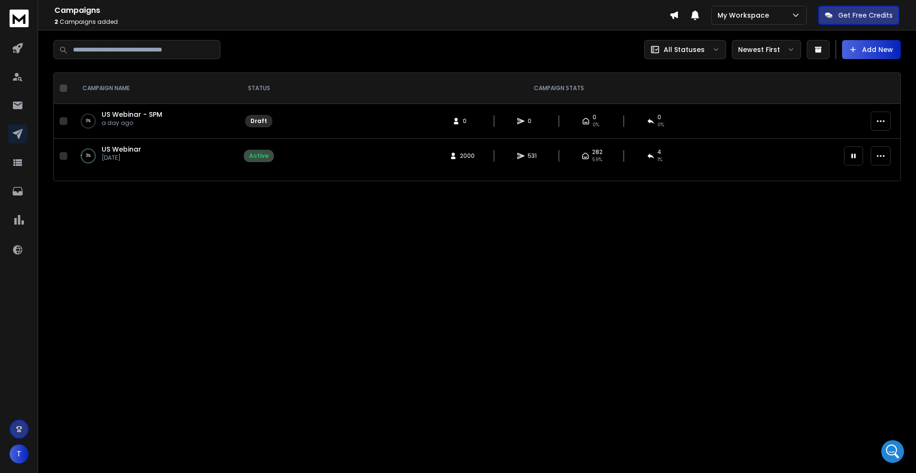
click at [114, 147] on span "US Webinar" at bounding box center [122, 150] width 40 height 10
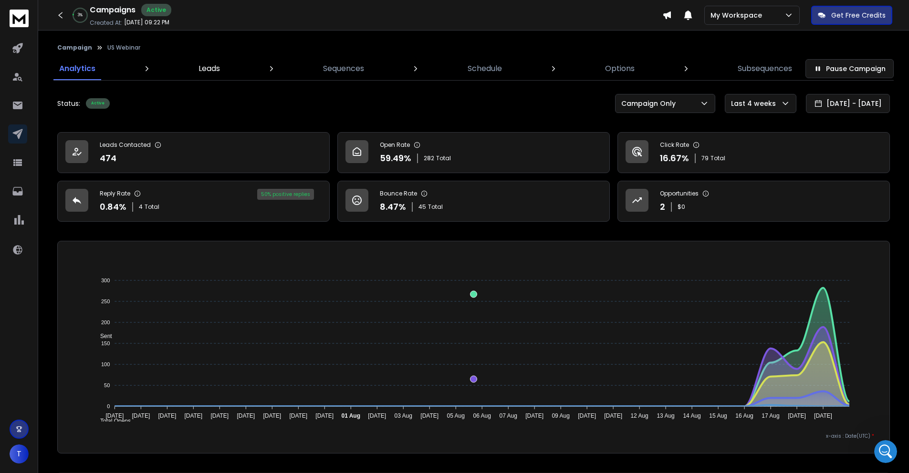
click at [208, 65] on p "Leads" at bounding box center [208, 68] width 21 height 11
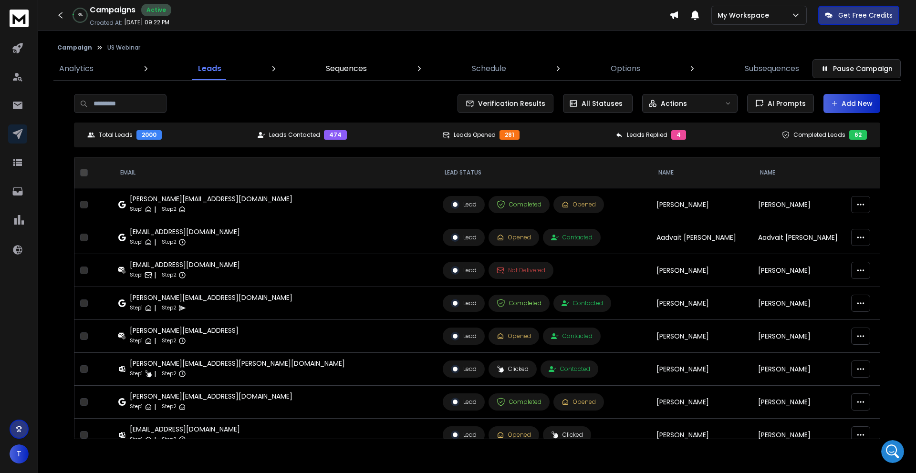
click at [359, 66] on p "Sequences" at bounding box center [346, 68] width 41 height 11
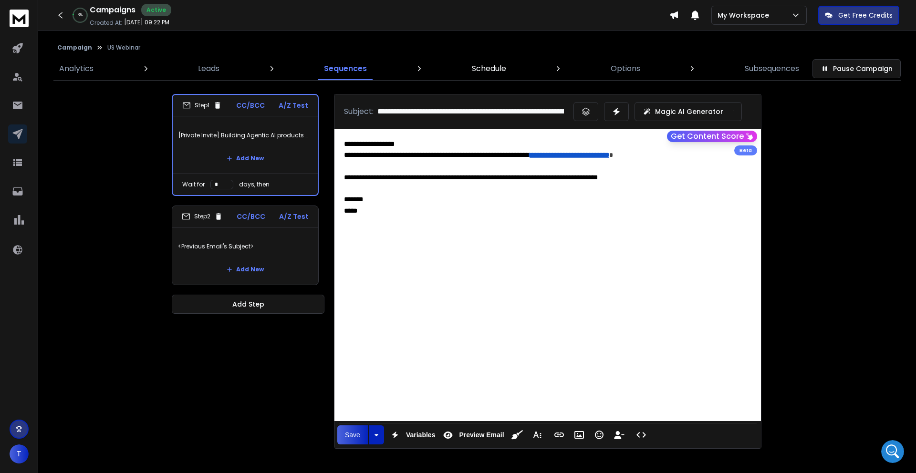
click at [488, 69] on p "Schedule" at bounding box center [489, 68] width 34 height 11
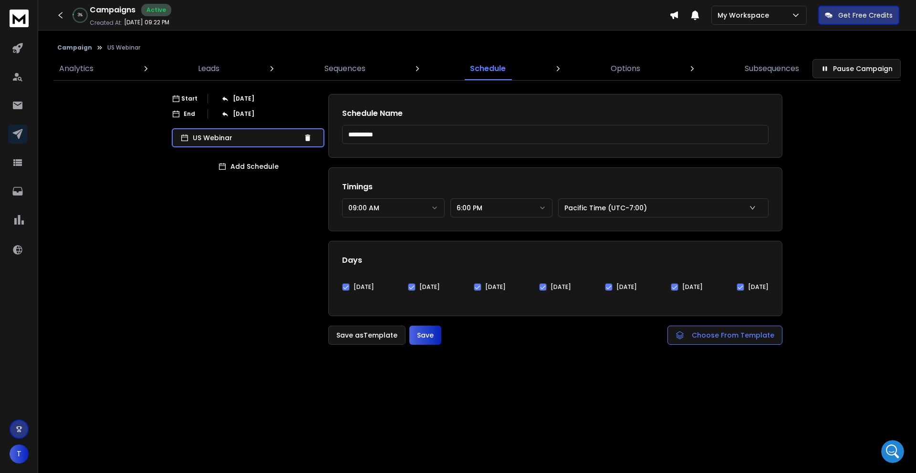
click at [251, 111] on p "Sat Aug 23 2025" at bounding box center [243, 114] width 21 height 8
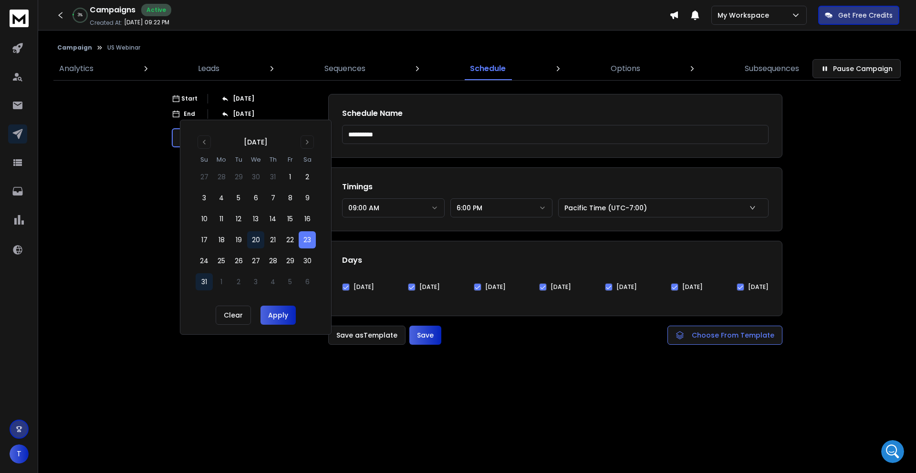
click at [202, 276] on button "31" at bounding box center [204, 281] width 17 height 17
click at [277, 312] on button "Apply" at bounding box center [277, 315] width 35 height 19
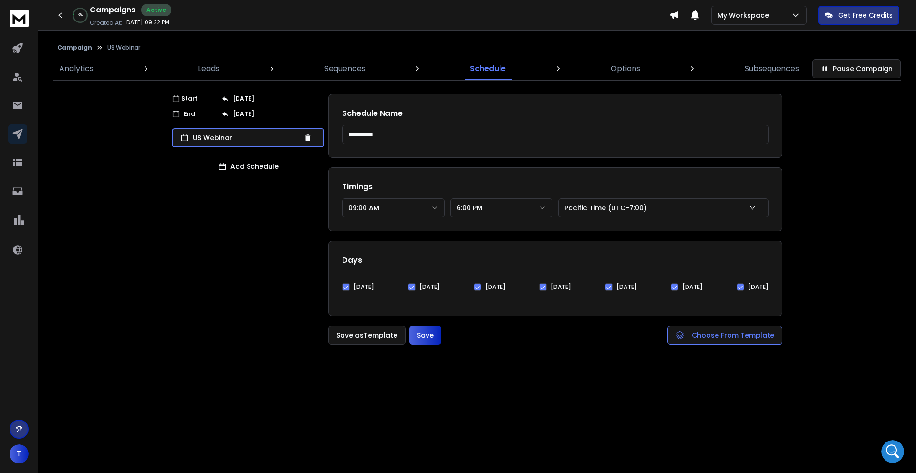
click at [423, 333] on button "Save" at bounding box center [425, 335] width 32 height 19
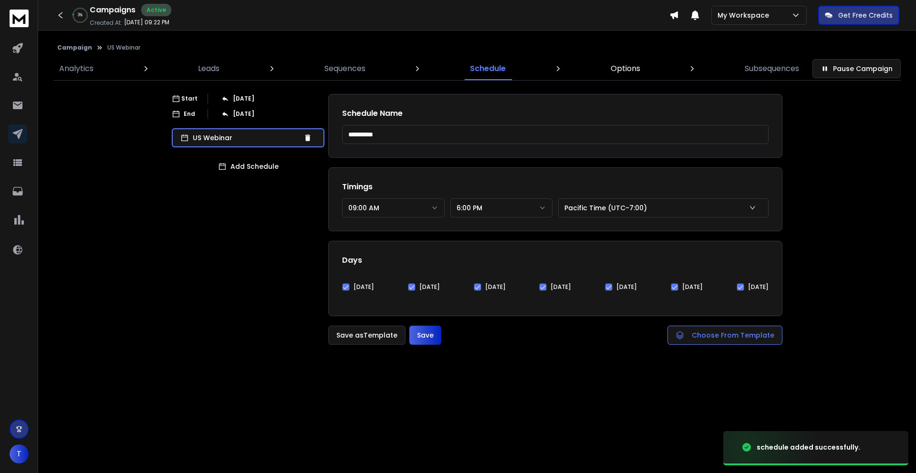
click at [623, 67] on p "Options" at bounding box center [626, 68] width 30 height 11
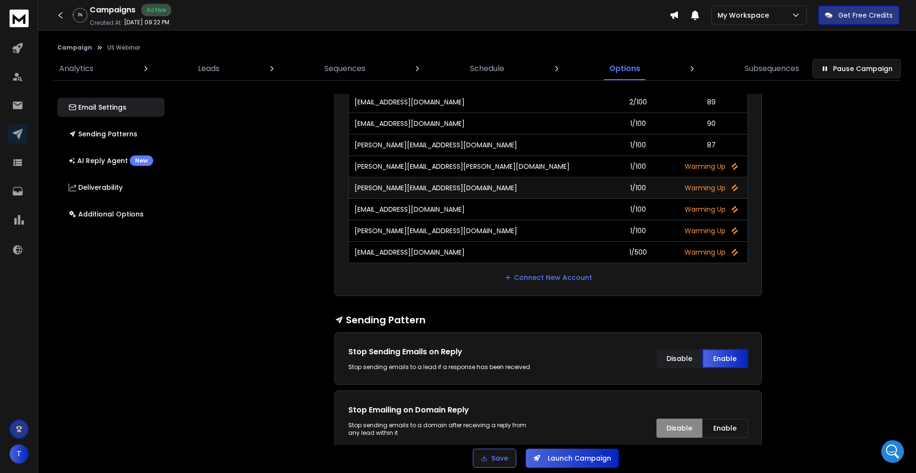
scroll to position [78, 0]
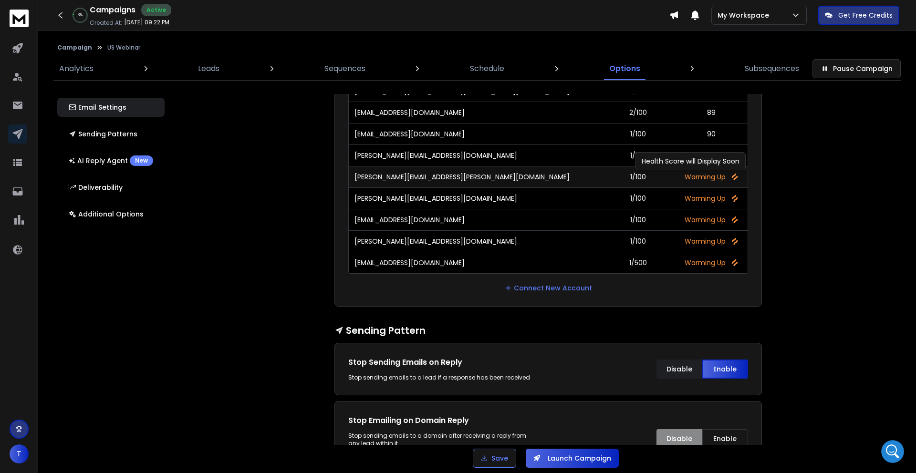
click at [700, 180] on p "Warming Up" at bounding box center [711, 177] width 61 height 10
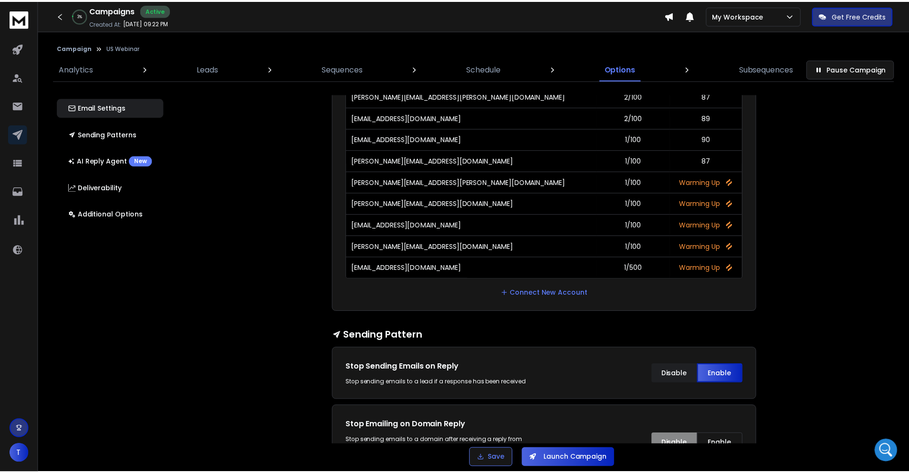
scroll to position [0, 0]
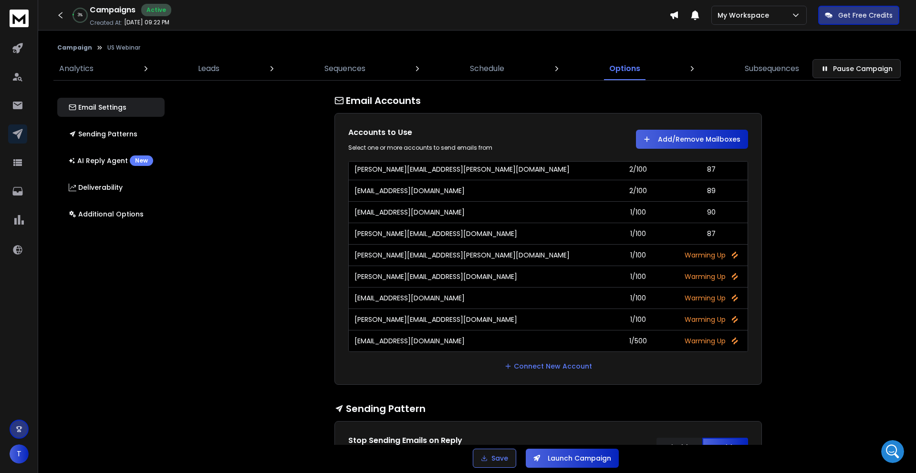
click at [75, 44] on button "Campaign" at bounding box center [74, 48] width 35 height 8
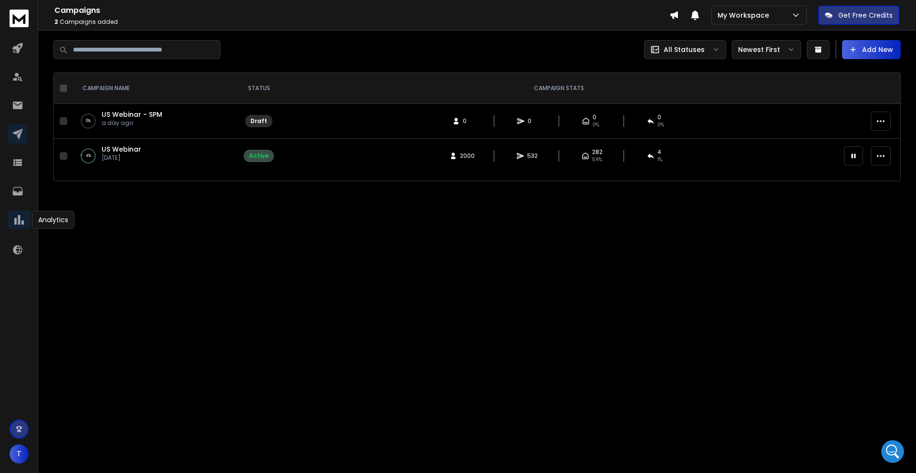
click at [18, 218] on icon at bounding box center [19, 220] width 10 height 10
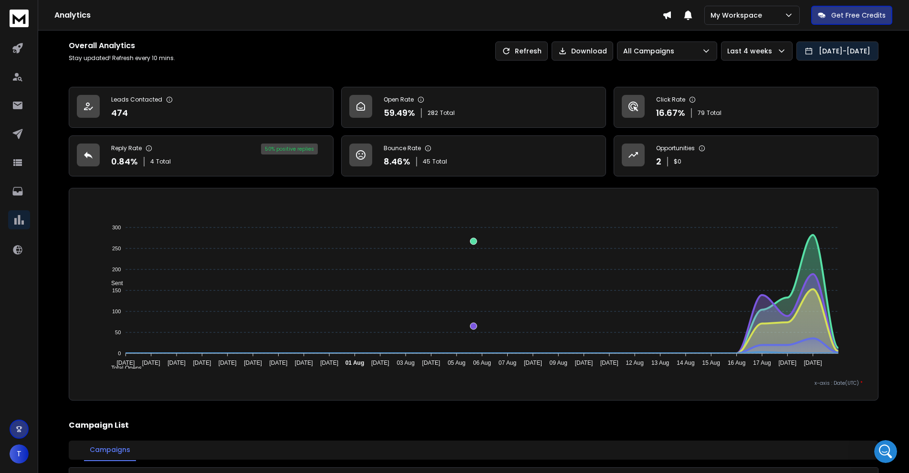
click at [828, 52] on button "23 Jul 2025 - 20 Aug 2025" at bounding box center [837, 51] width 82 height 19
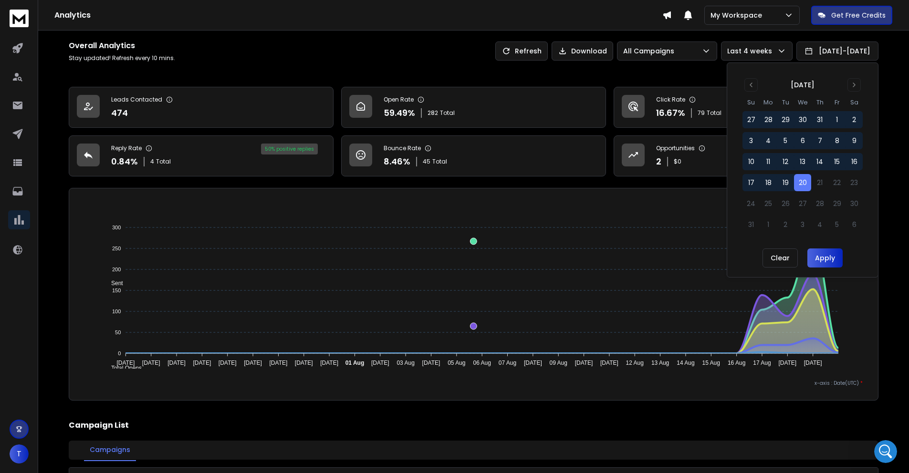
click at [802, 184] on button "20" at bounding box center [802, 182] width 17 height 17
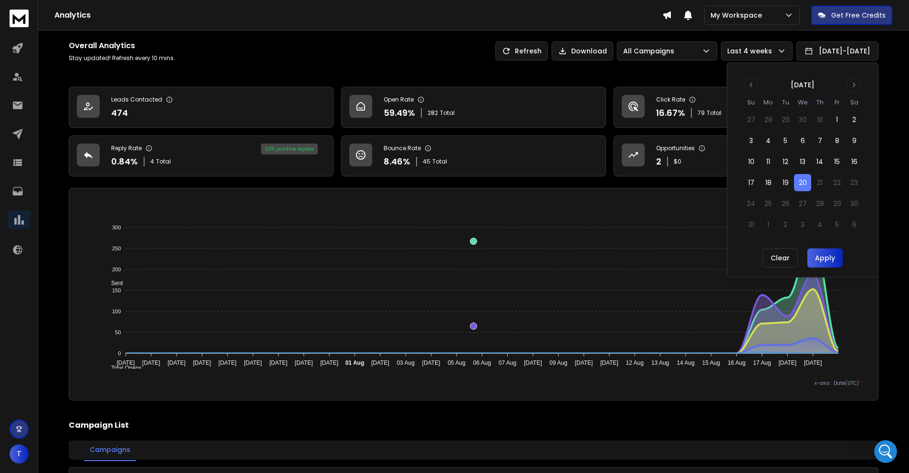
click at [819, 258] on button "Apply" at bounding box center [824, 258] width 35 height 19
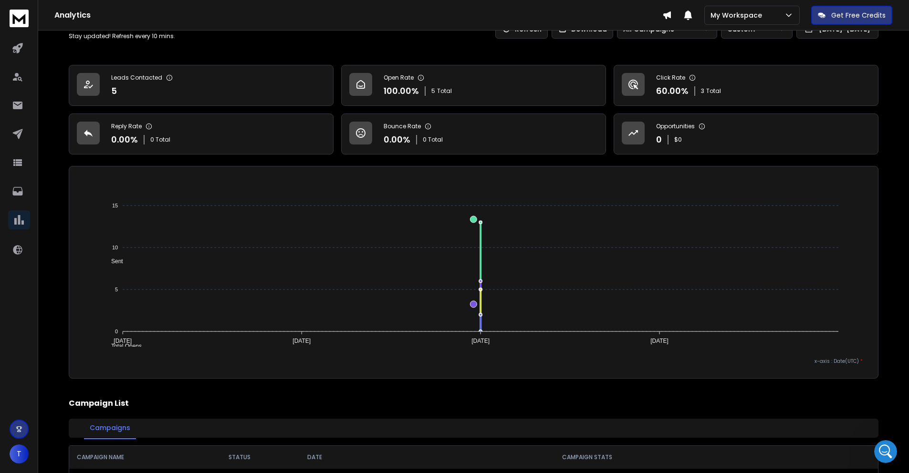
scroll to position [66, 0]
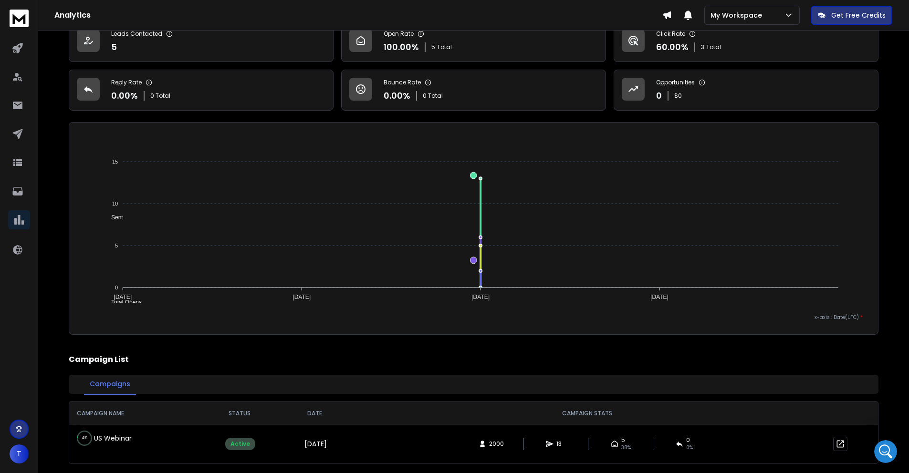
click at [332, 445] on td "3 days ago" at bounding box center [315, 444] width 68 height 38
click at [120, 438] on td "4 % US Webinar" at bounding box center [133, 438] width 129 height 27
click at [843, 437] on link at bounding box center [840, 444] width 14 height 14
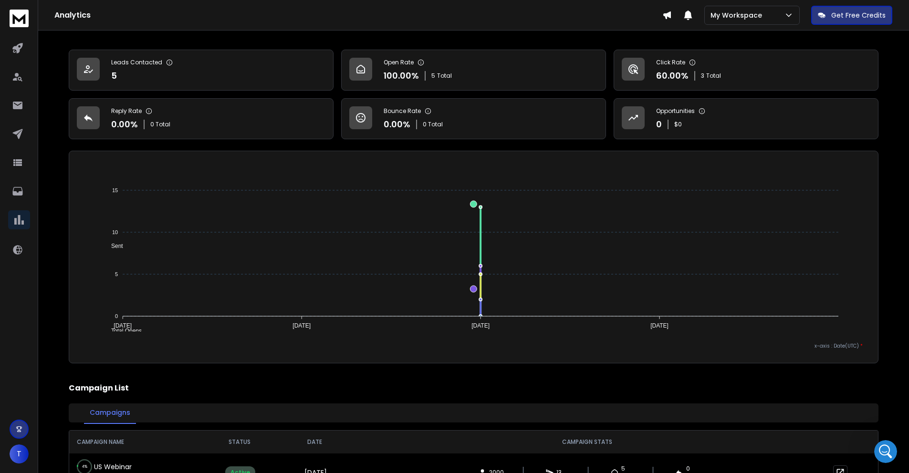
scroll to position [0, 0]
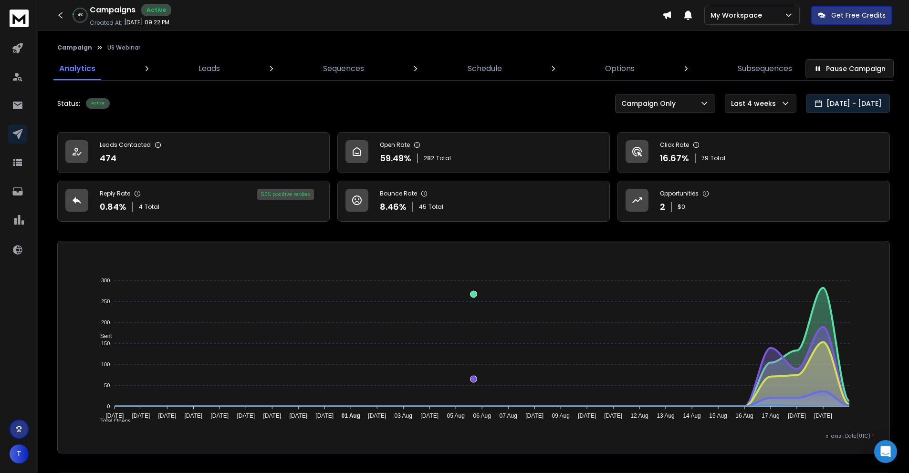
click at [822, 102] on button "23 Jul 2025 - 20 Aug 2025" at bounding box center [848, 103] width 84 height 19
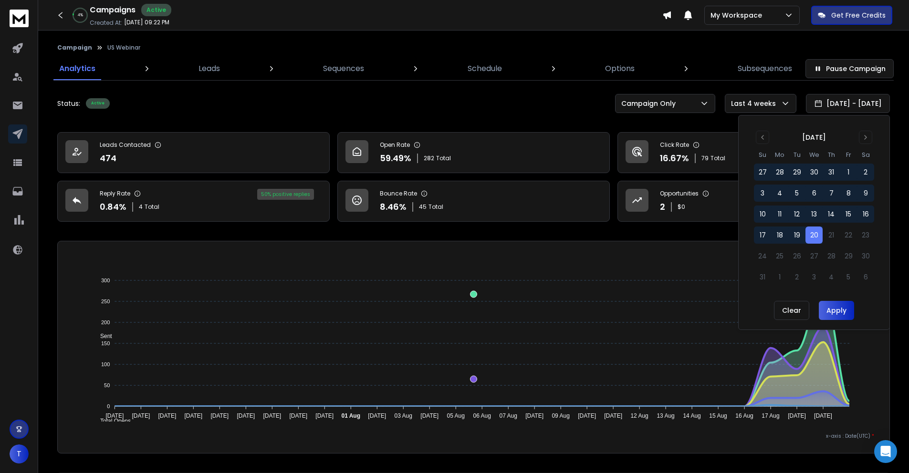
click at [811, 238] on button "20" at bounding box center [813, 235] width 17 height 17
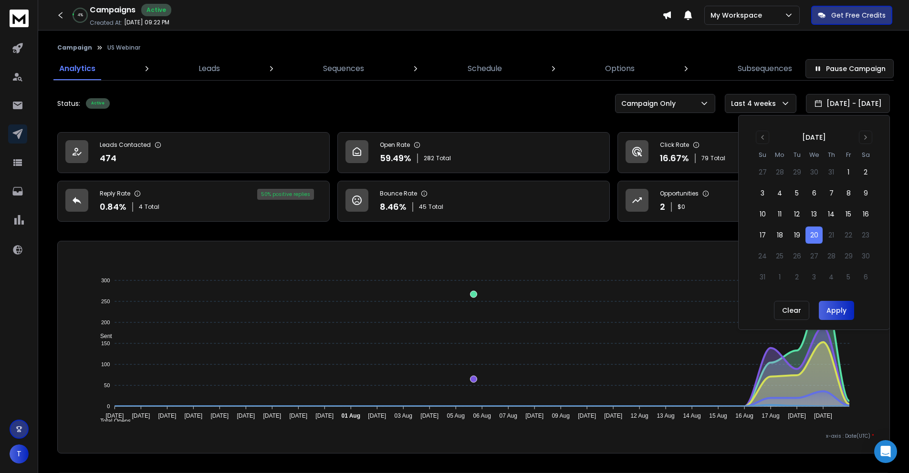
click at [839, 305] on button "Apply" at bounding box center [836, 310] width 35 height 19
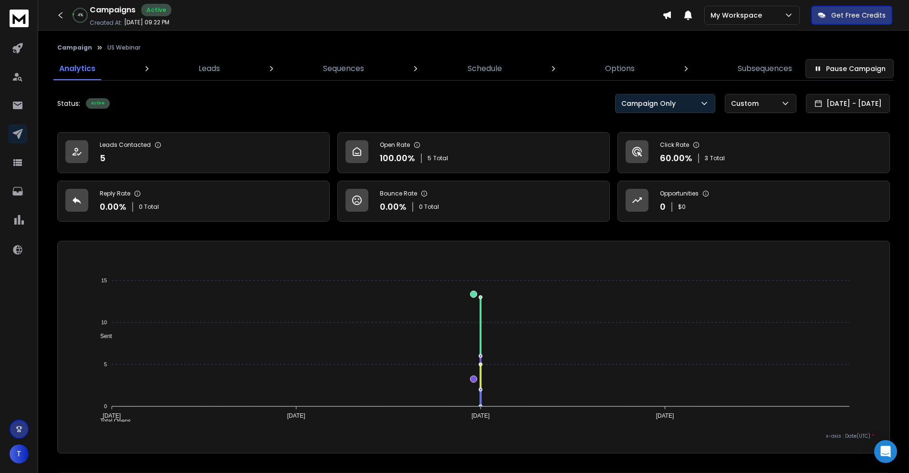
click at [645, 101] on div "Campaign Only" at bounding box center [665, 104] width 88 height 10
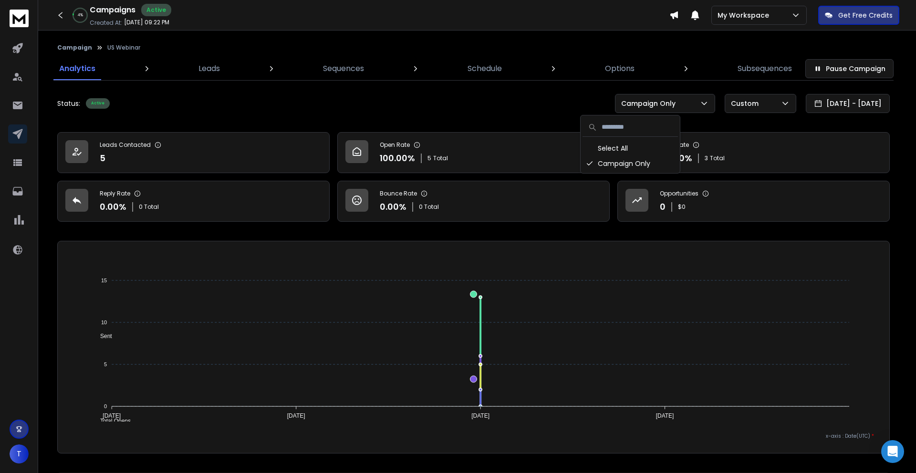
click at [548, 101] on div "Status: Active Pause Campaign Campaign Only Custom 20 Aug 2025 - 20 Aug 2025" at bounding box center [473, 103] width 833 height 19
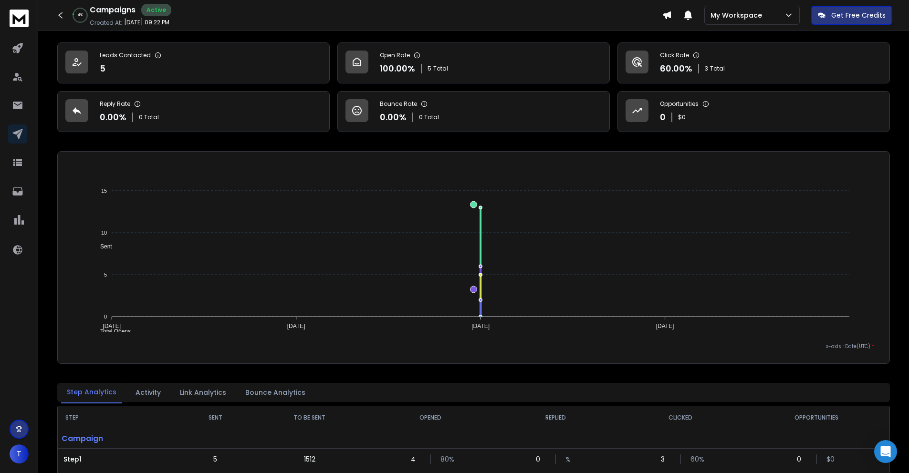
scroll to position [164, 0]
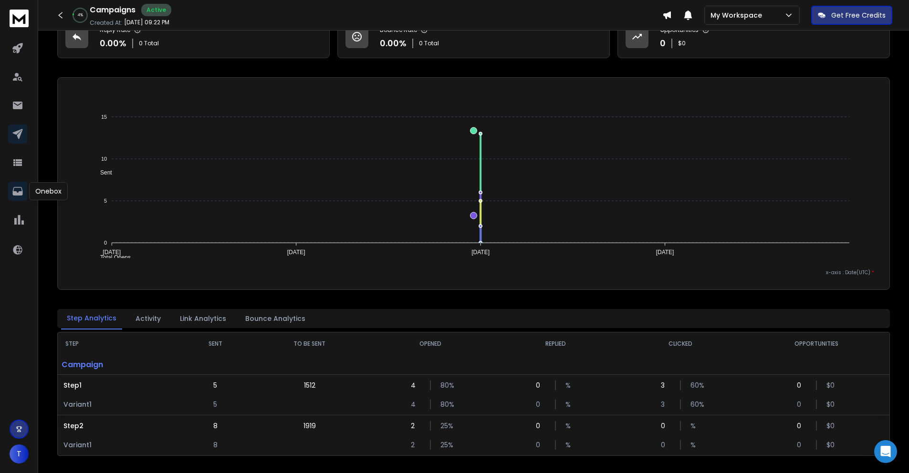
click at [16, 191] on icon at bounding box center [17, 191] width 11 height 11
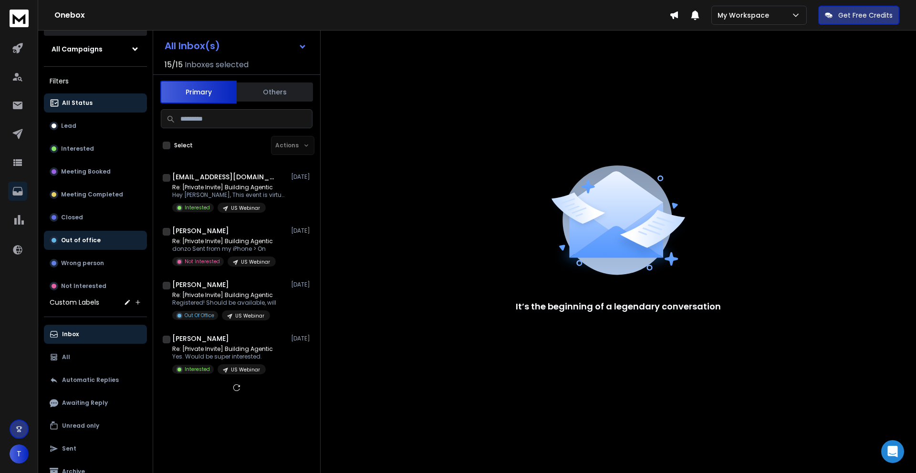
scroll to position [52, 0]
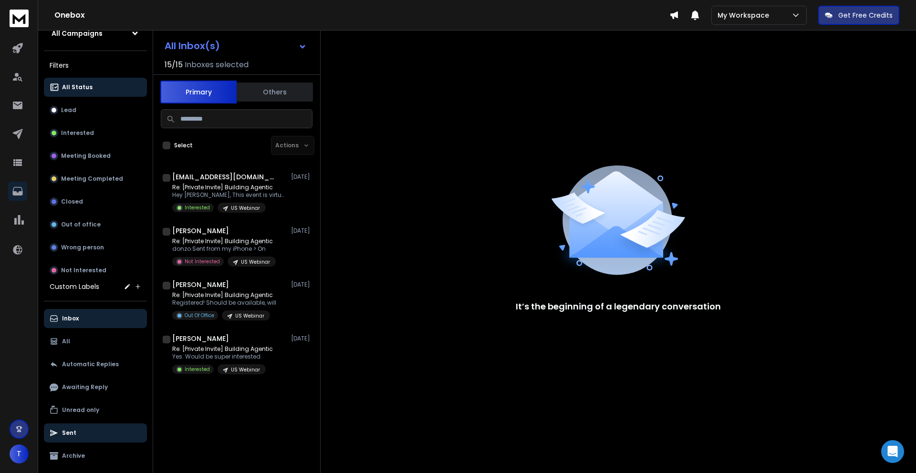
click at [91, 424] on button "Sent" at bounding box center [95, 433] width 103 height 19
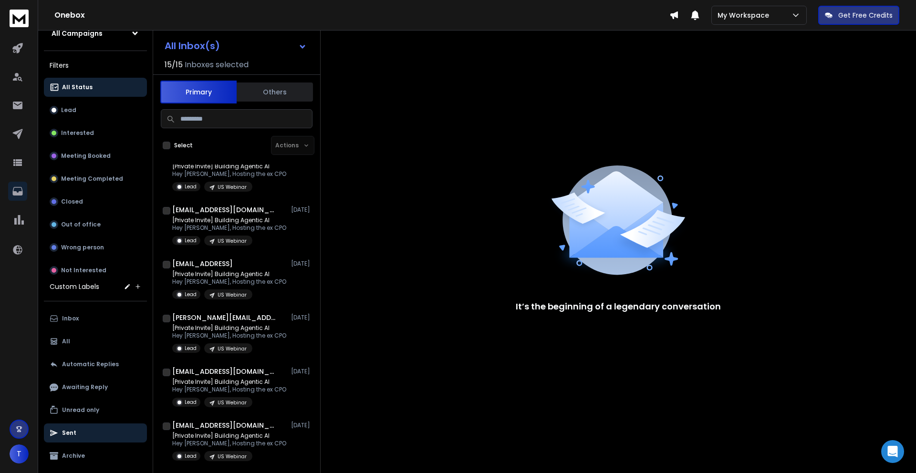
scroll to position [11547, 0]
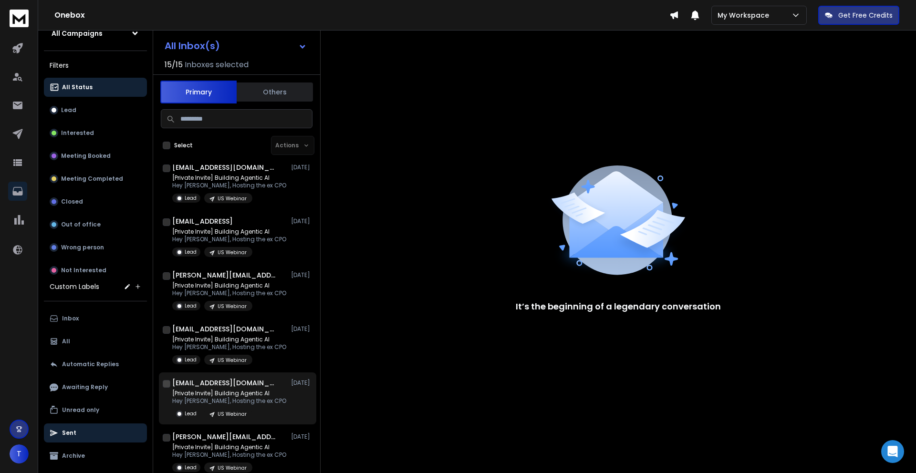
click at [257, 384] on h1 "aman.goyal@thetradedesk.com" at bounding box center [224, 383] width 105 height 10
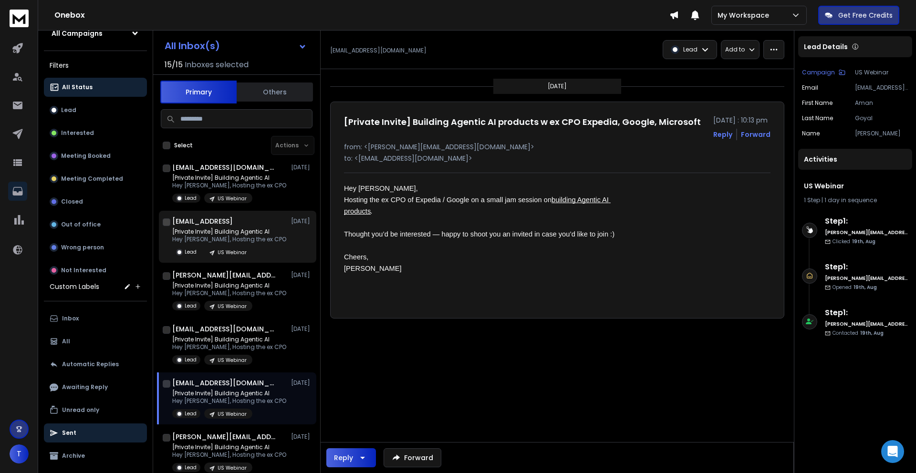
click at [271, 226] on div "amish@conceptcraft.ai 19 Aug [Private Invite] Building Agentic AI Hey Amish, Ho…" at bounding box center [242, 237] width 140 height 41
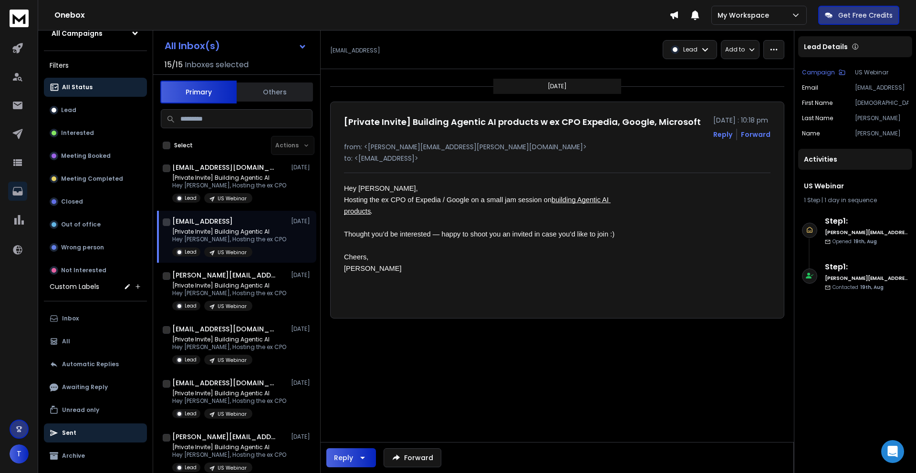
scroll to position [11540, 0]
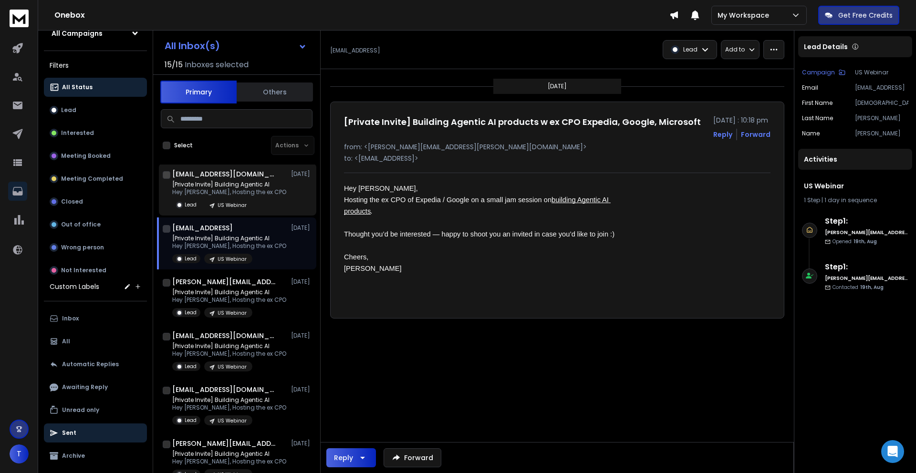
click at [277, 200] on div "[Private Invite] Building Agentic AI Hey Cheryl, Hosting the ex CPO Lead US Web…" at bounding box center [242, 195] width 140 height 29
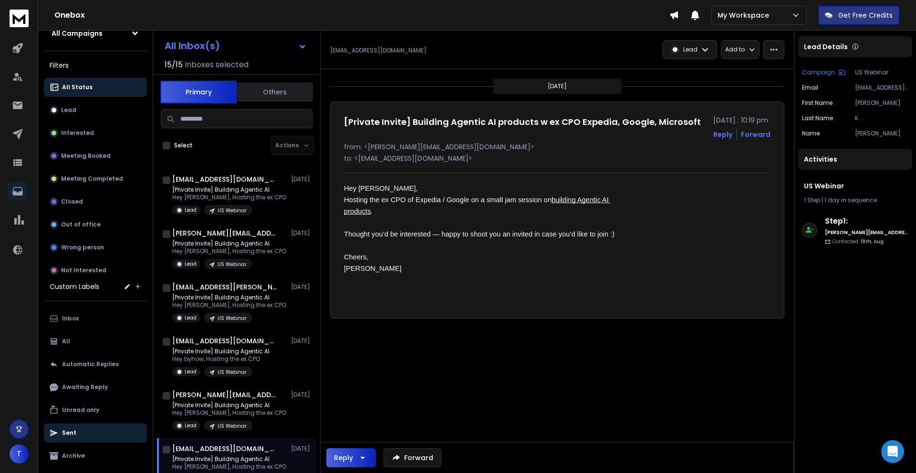
scroll to position [11057, 0]
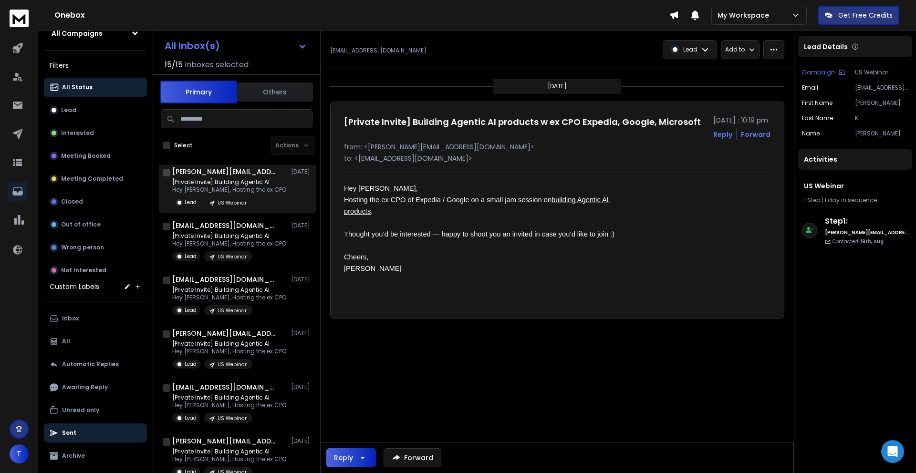
click at [274, 203] on div "[Private Invite] Building Agentic AI Hey Carolyn, Hosting the ex CPO Lead US We…" at bounding box center [242, 192] width 140 height 29
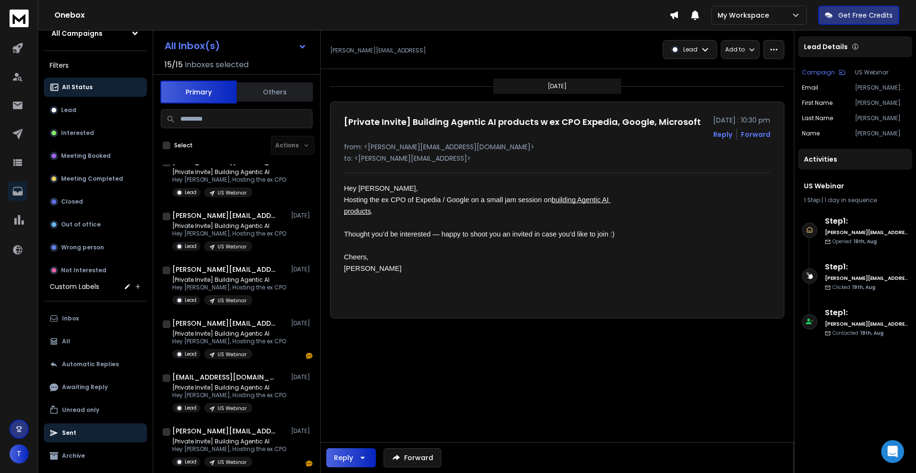
scroll to position [10042, 0]
click at [847, 291] on div "Step 1 : suhas.m@theproductfolks.xyz Clicked 19th, Aug" at bounding box center [859, 291] width 114 height 60
click at [847, 288] on p "Clicked 19th, Aug" at bounding box center [854, 287] width 43 height 7
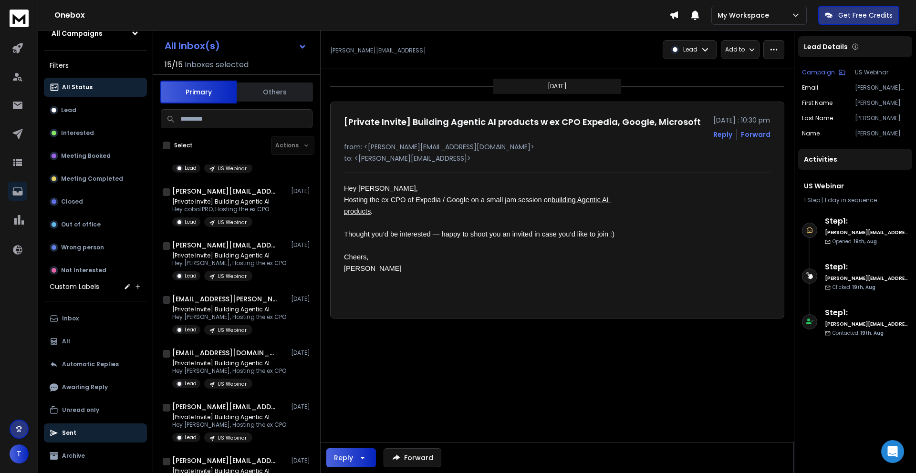
scroll to position [8563, 0]
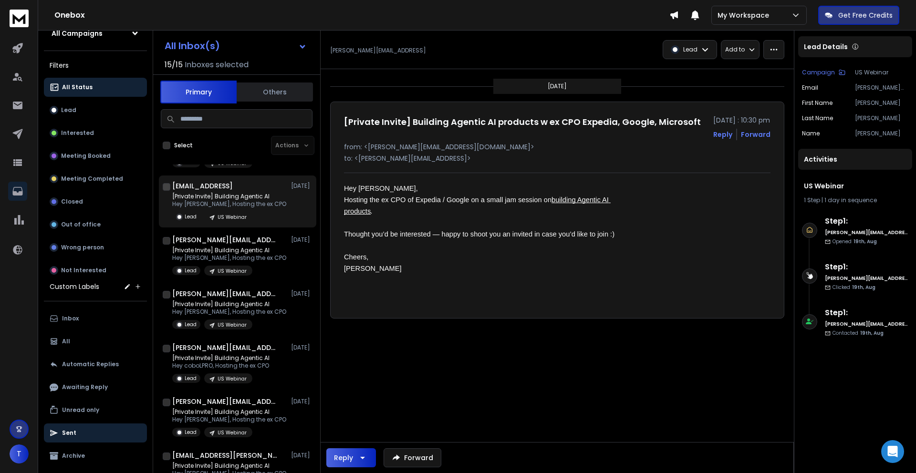
click at [247, 196] on p "[Private Invite] Building Agentic AI" at bounding box center [229, 197] width 114 height 8
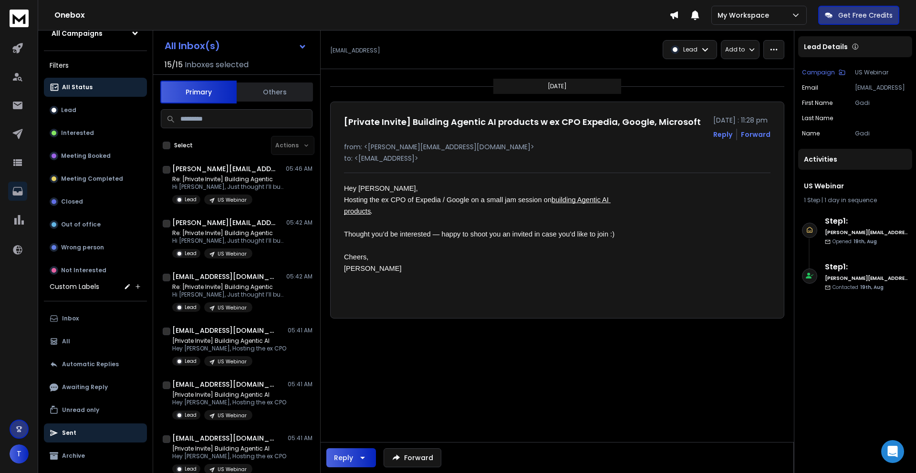
scroll to position [0, 0]
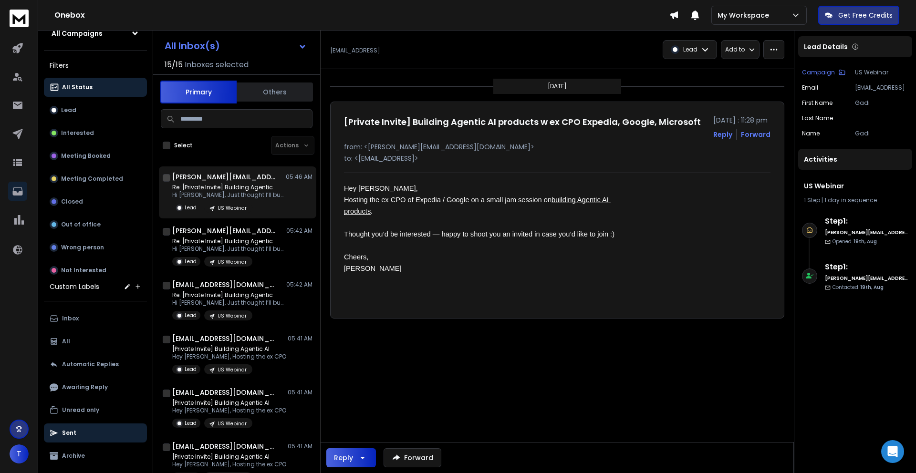
click at [277, 199] on div "Re: [Private Invite] Building Agentic Hi Anthony, Just thought I’ll bump Lead U…" at bounding box center [242, 198] width 140 height 29
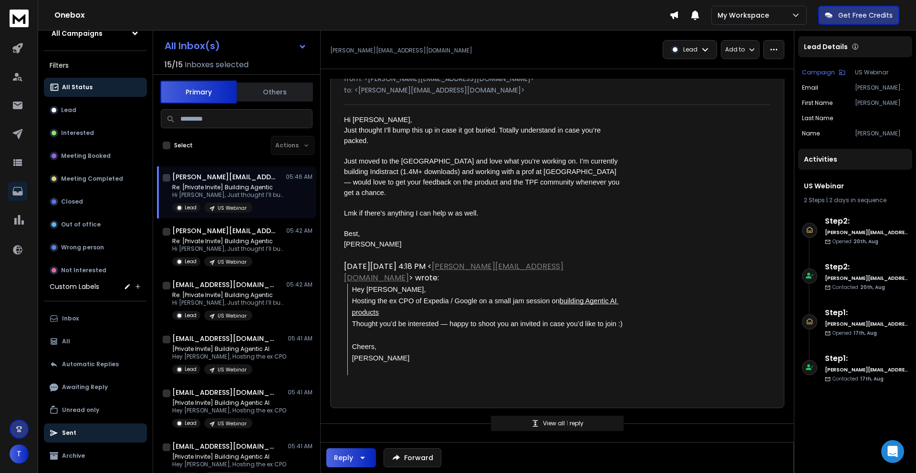
scroll to position [71, 0]
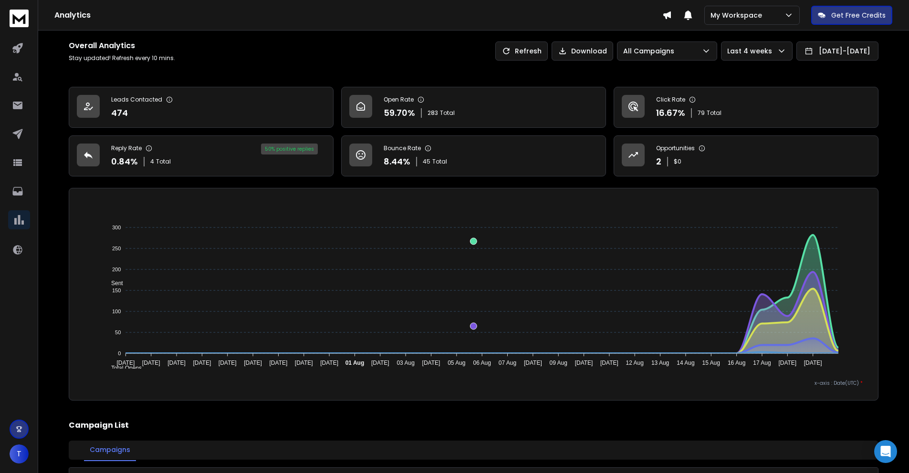
click at [215, 108] on link "Leads Contacted 474" at bounding box center [201, 107] width 265 height 41
click at [133, 101] on p "Leads Contacted" at bounding box center [136, 100] width 51 height 8
click at [132, 114] on div "474" at bounding box center [142, 112] width 62 height 13
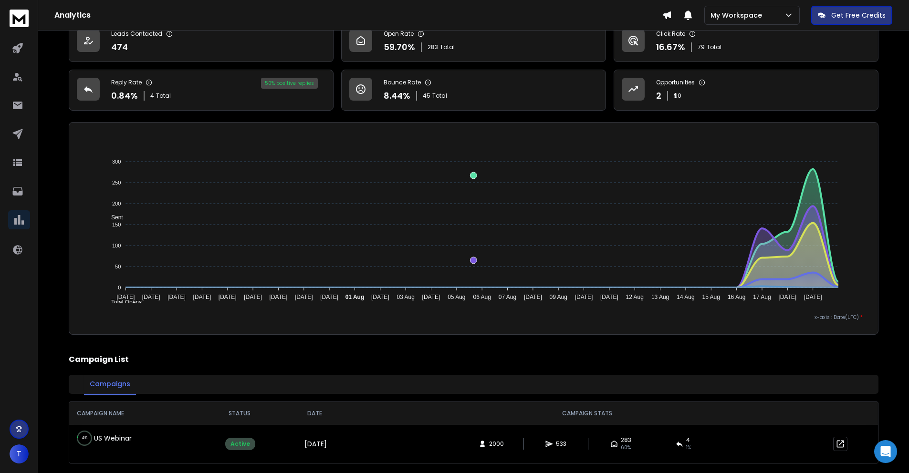
click at [843, 447] on icon at bounding box center [840, 444] width 7 height 7
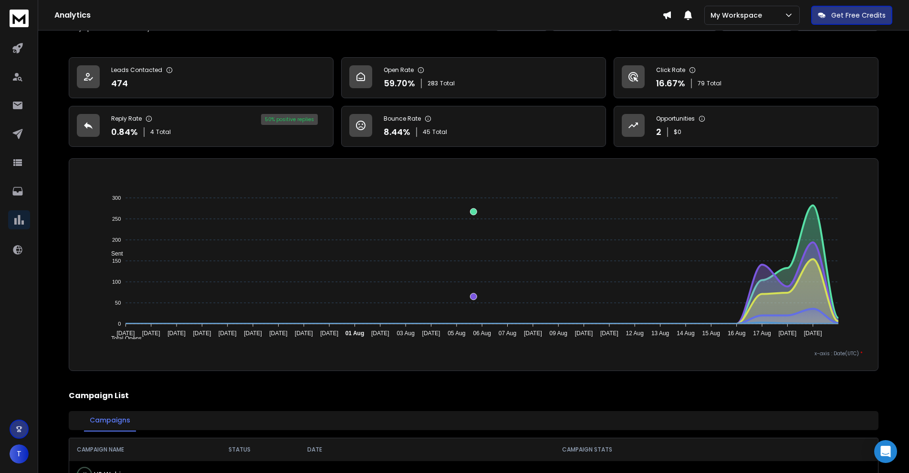
scroll to position [0, 0]
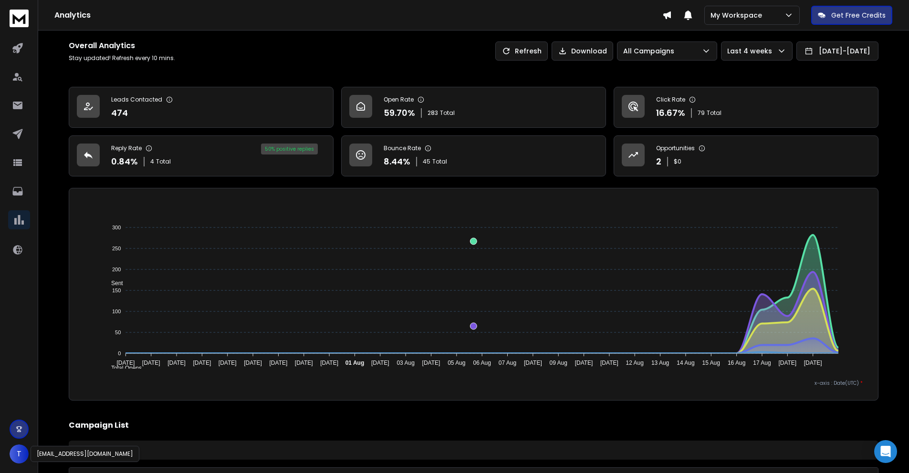
click at [14, 453] on span "T" at bounding box center [19, 454] width 19 height 19
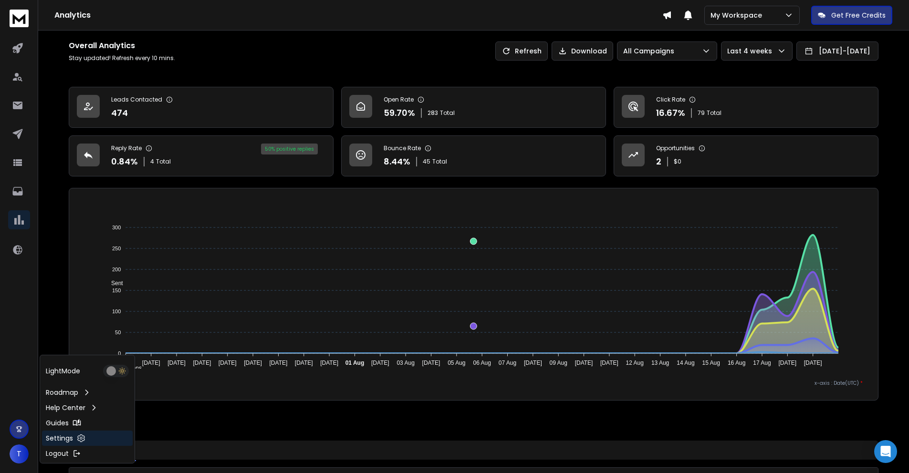
click at [66, 439] on p "Settings" at bounding box center [59, 439] width 27 height 10
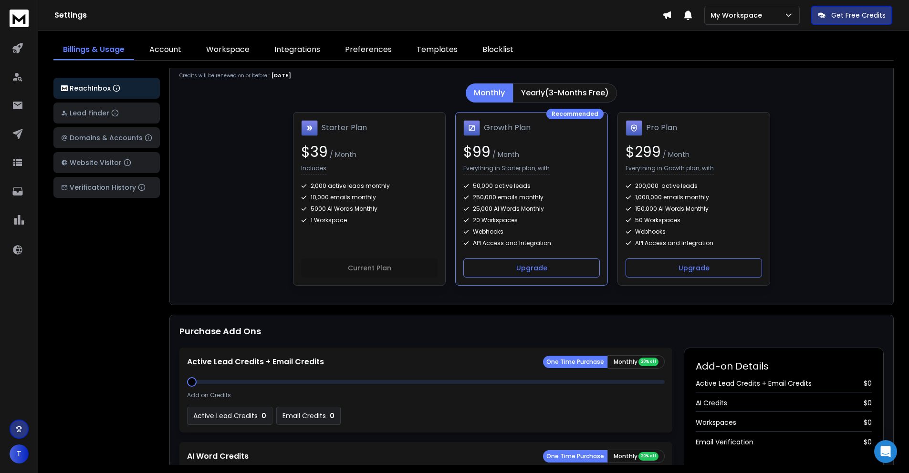
scroll to position [217, 0]
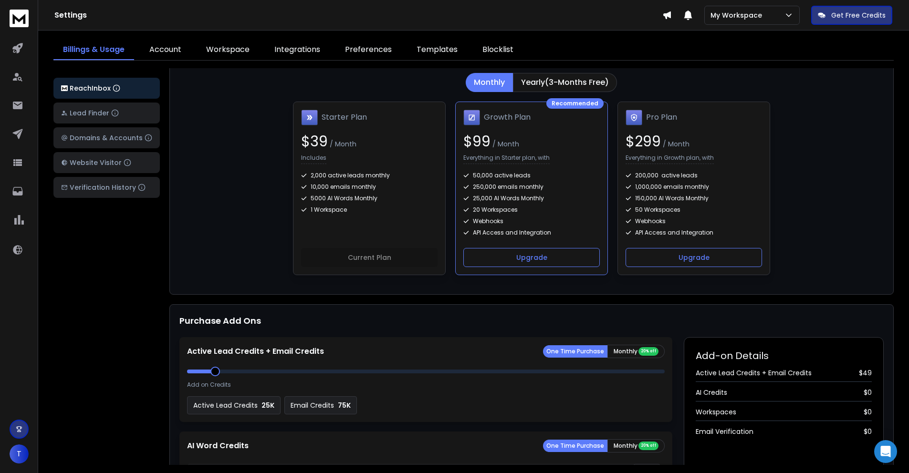
click at [210, 374] on span at bounding box center [215, 372] width 10 height 10
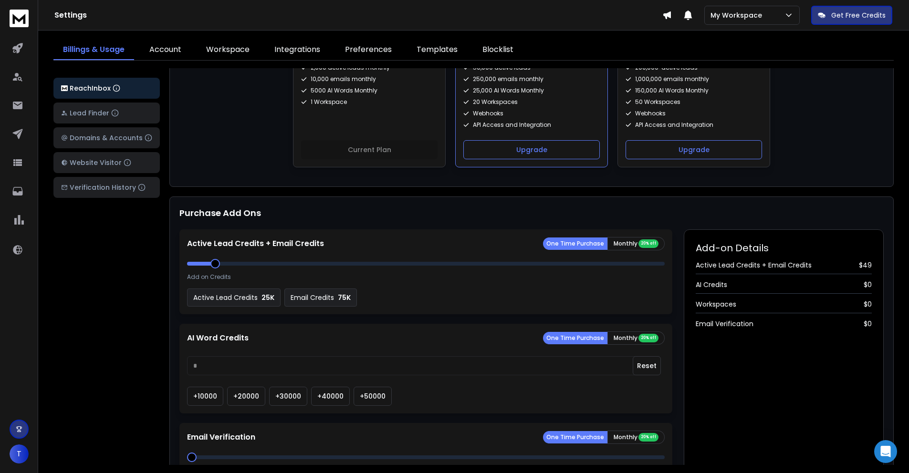
scroll to position [402, 0]
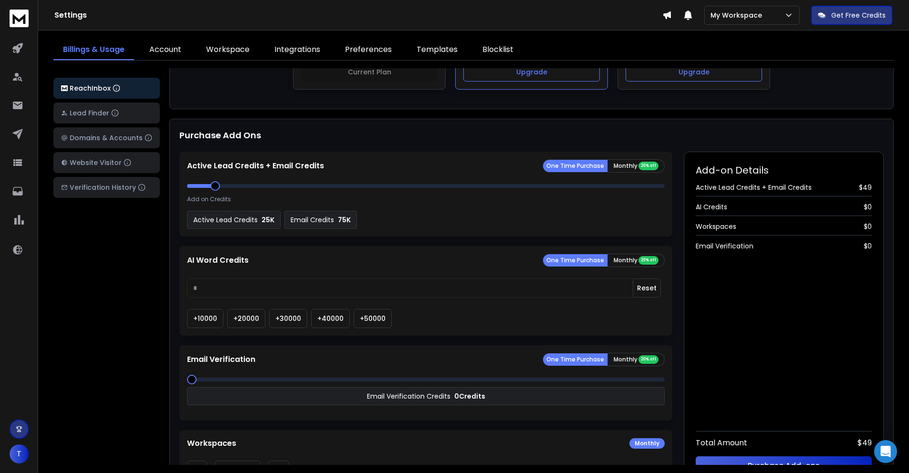
click at [796, 461] on button "Purchase Add-ons" at bounding box center [784, 466] width 176 height 19
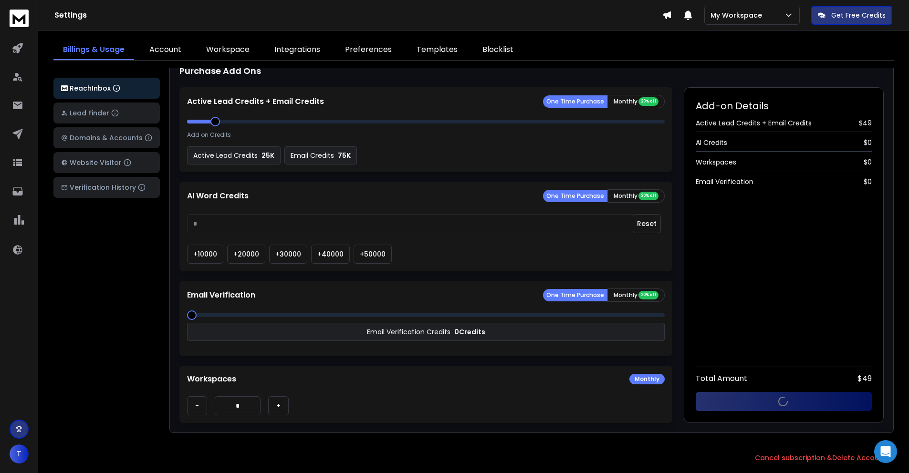
scroll to position [469, 0]
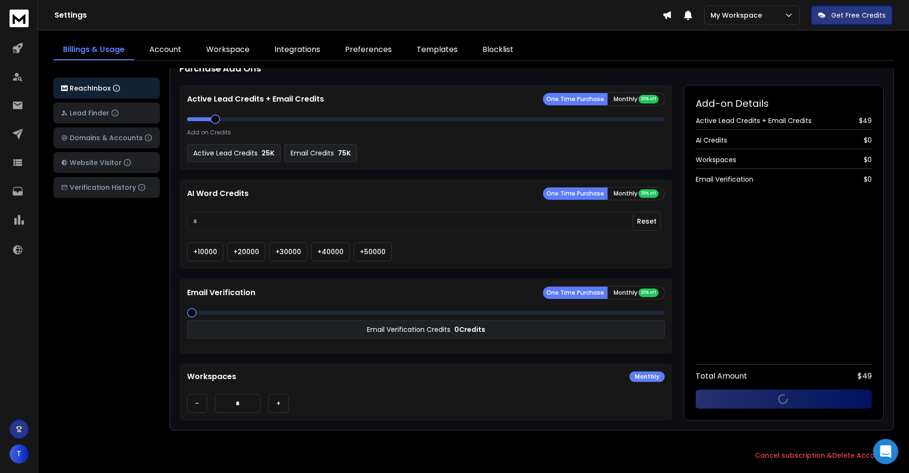
click at [883, 453] on icon "Open Intercom Messenger" at bounding box center [885, 452] width 12 height 12
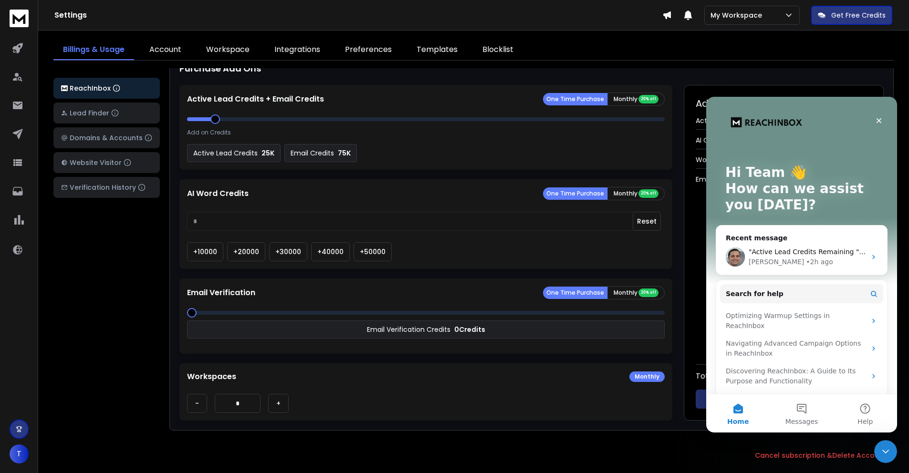
scroll to position [0, 0]
click at [804, 409] on button "Messages" at bounding box center [801, 414] width 63 height 38
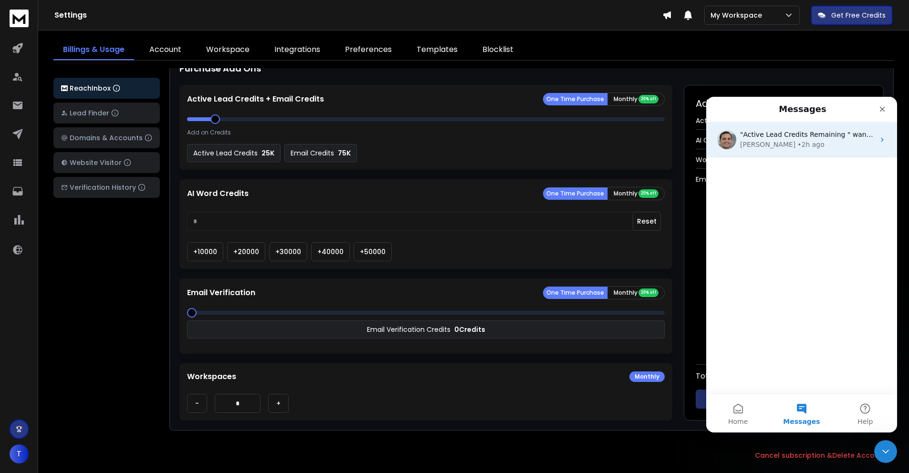
click at [792, 149] on div "Raj • 2h ago" at bounding box center [807, 145] width 135 height 10
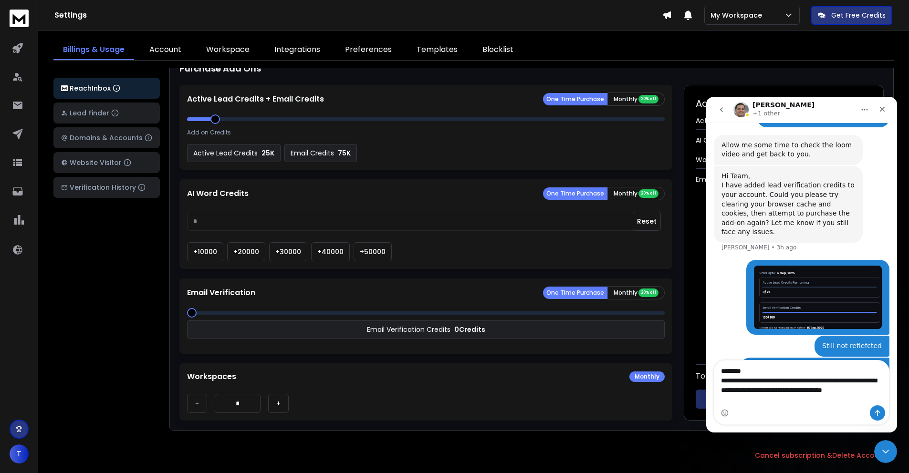
scroll to position [1173, 0]
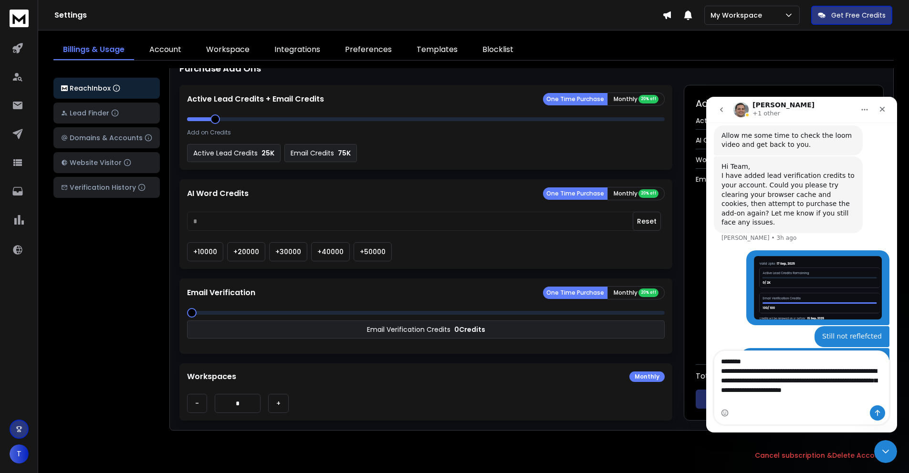
type textarea "**********"
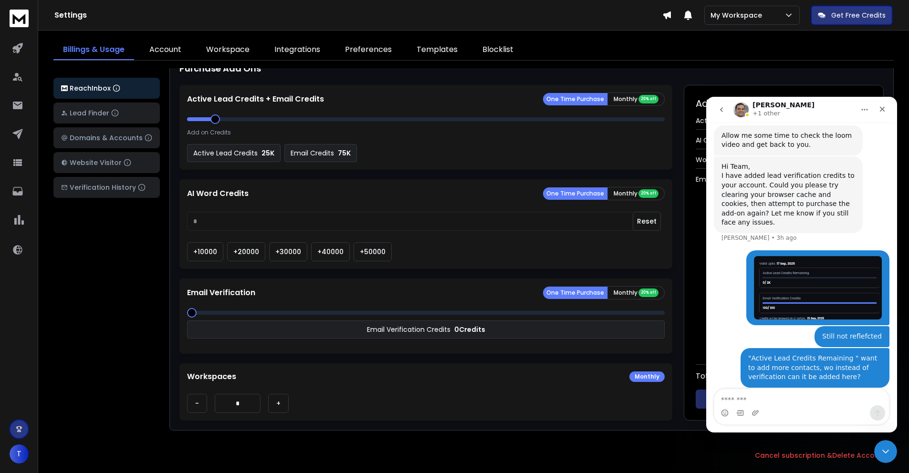
scroll to position [1210, 0]
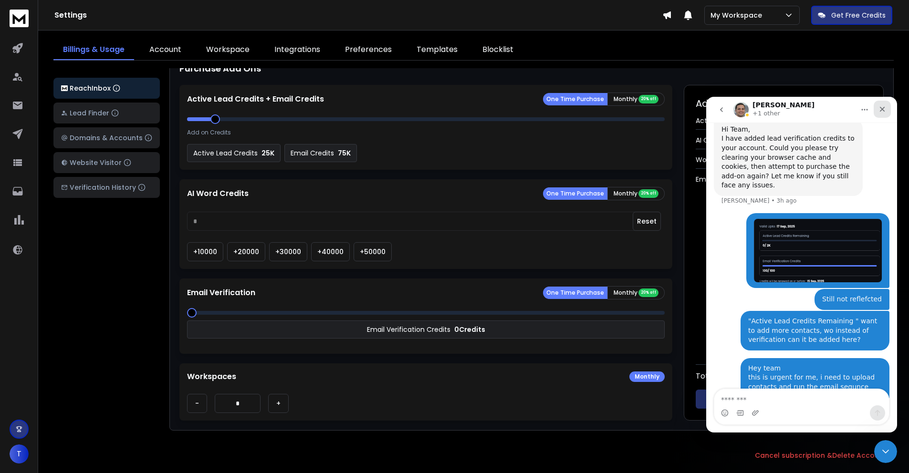
click at [881, 110] on icon "Close" at bounding box center [882, 109] width 5 height 5
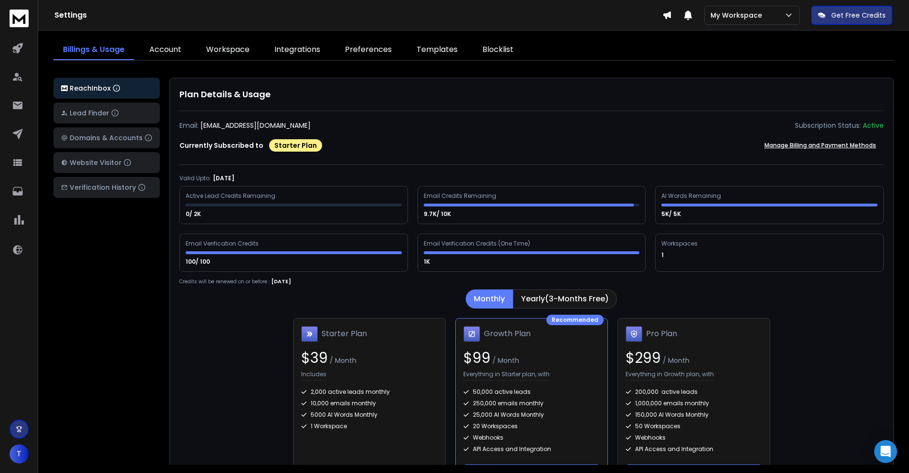
scroll to position [469, 0]
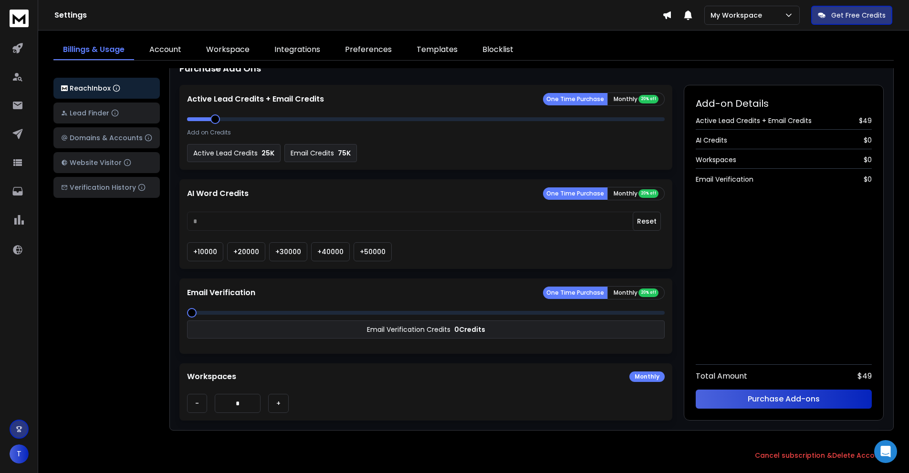
click at [210, 121] on span at bounding box center [215, 120] width 10 height 10
click at [779, 400] on button "Purchase Add-ons" at bounding box center [784, 399] width 176 height 19
